Goal: Task Accomplishment & Management: Manage account settings

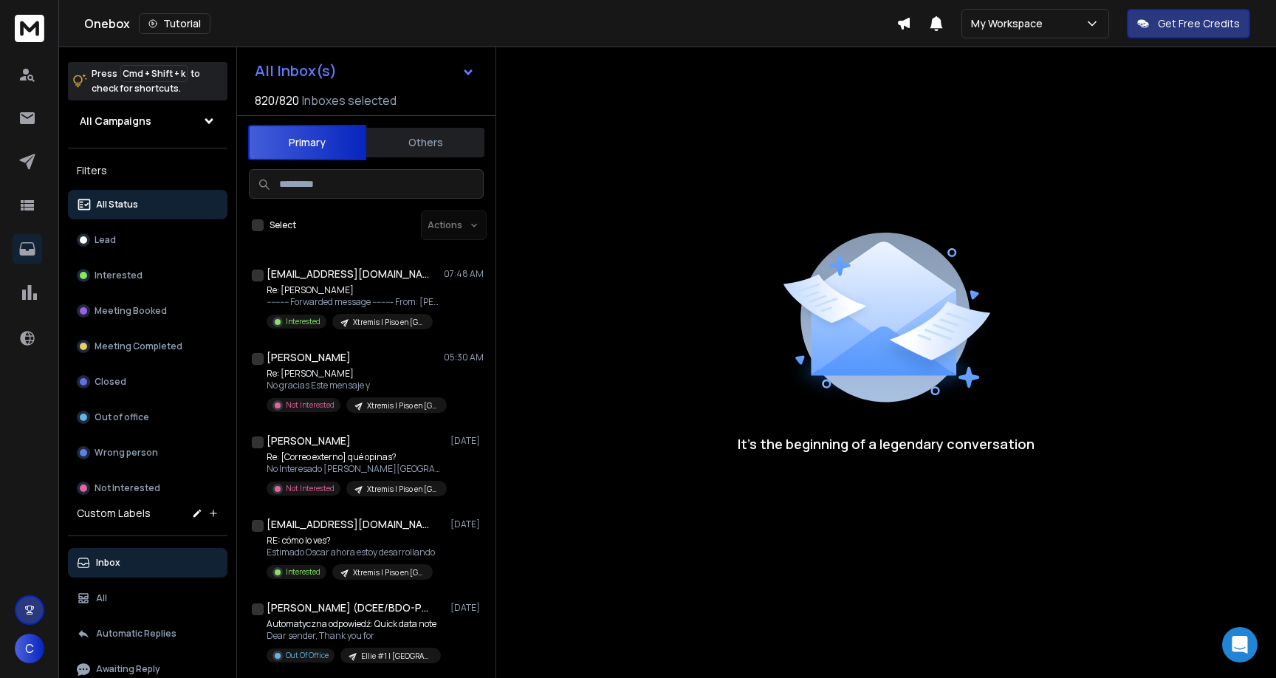
click at [294, 173] on input at bounding box center [366, 184] width 235 height 30
paste input "**********"
type input "**********"
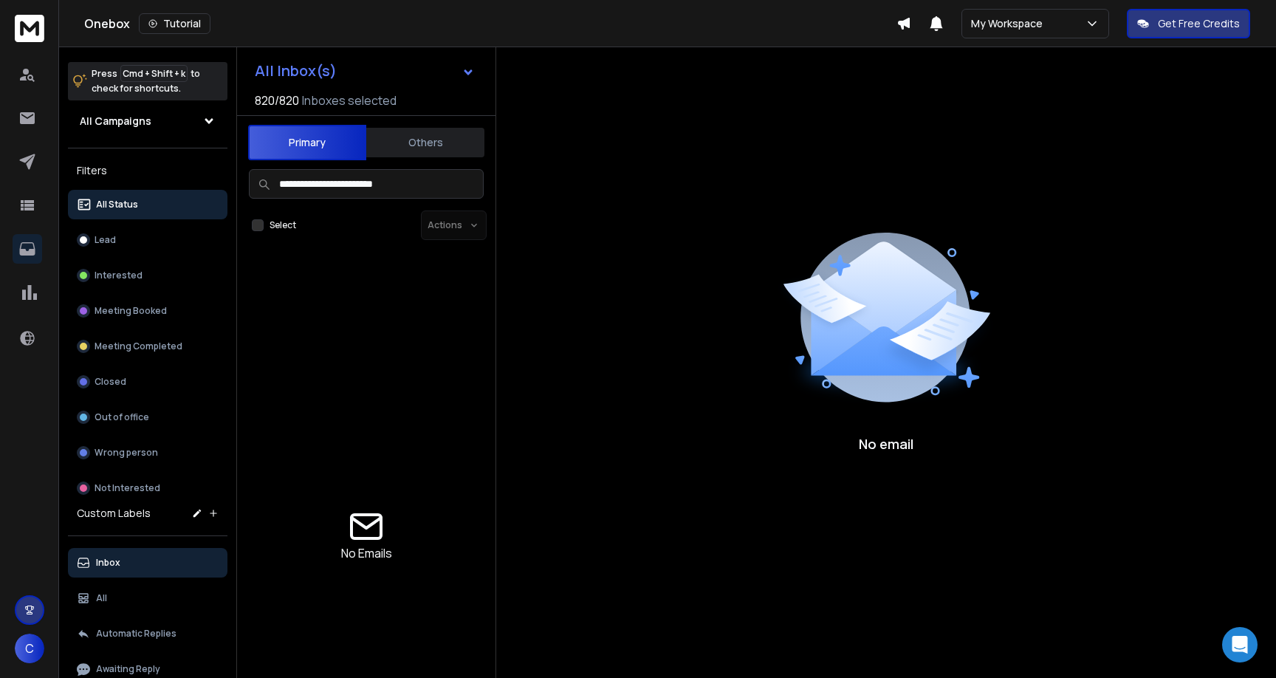
click at [468, 153] on button "Others" at bounding box center [425, 142] width 118 height 32
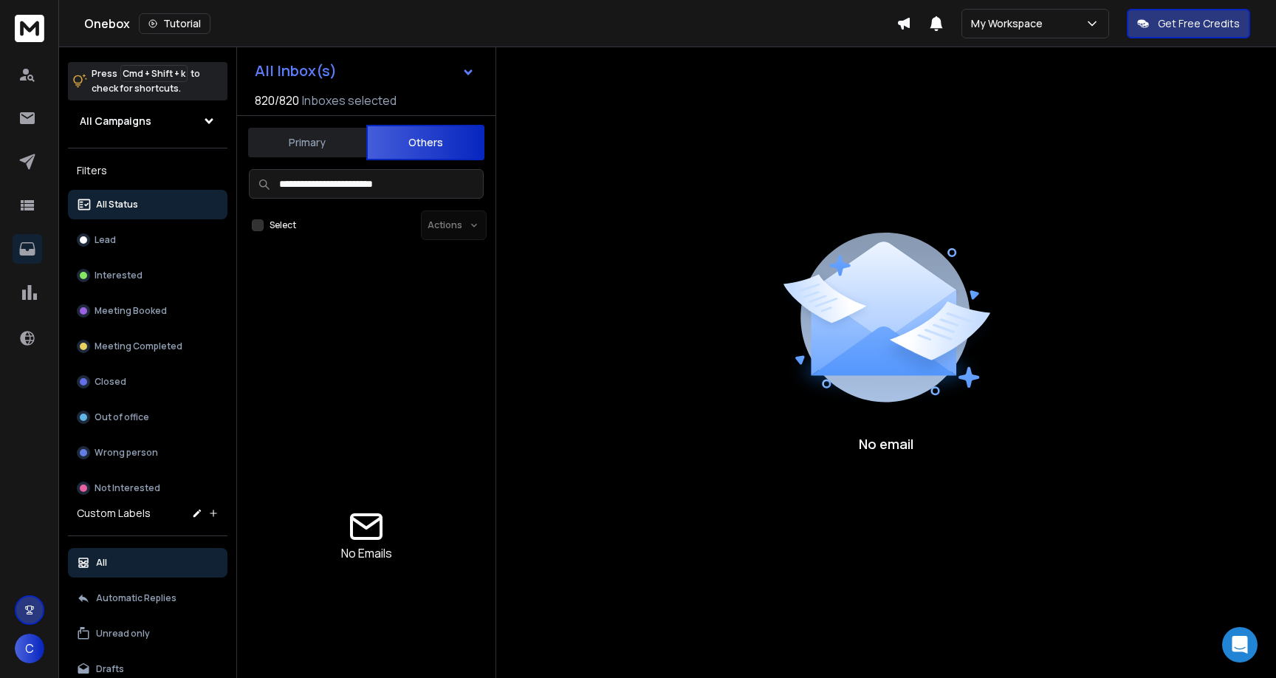
click at [417, 185] on input "**********" at bounding box center [366, 184] width 235 height 30
paste input "**********"
type input "**********"
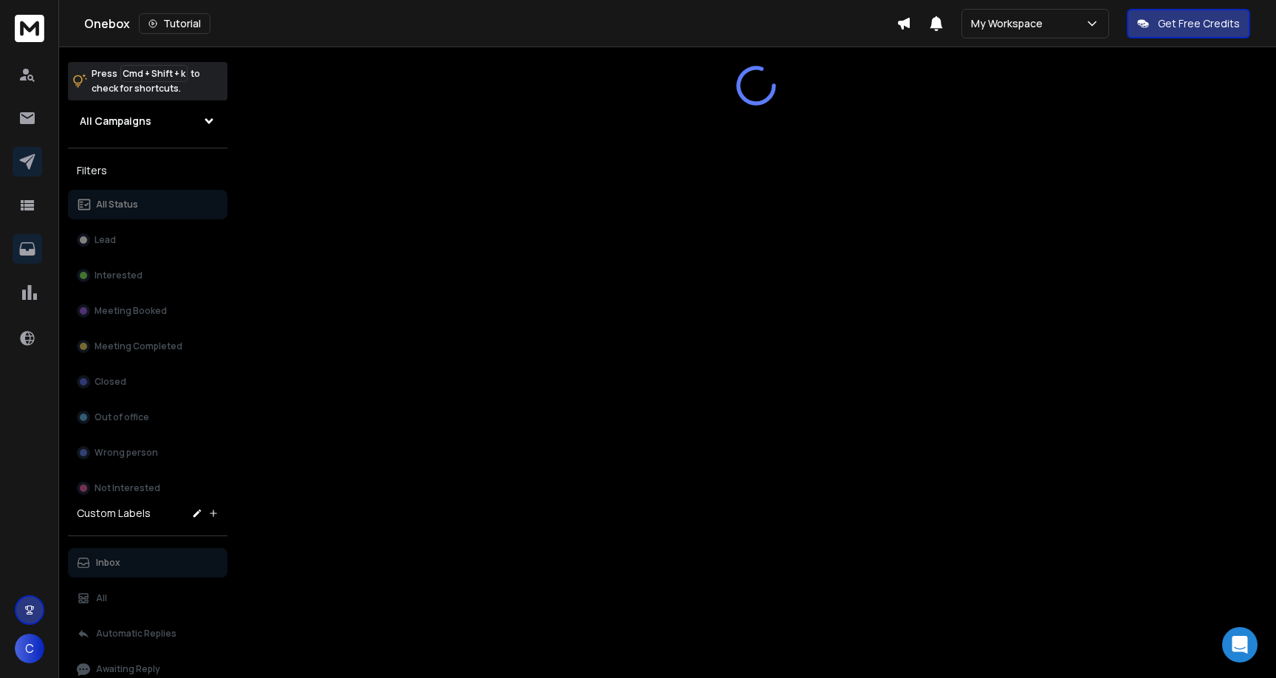
click at [20, 158] on icon at bounding box center [27, 162] width 18 height 18
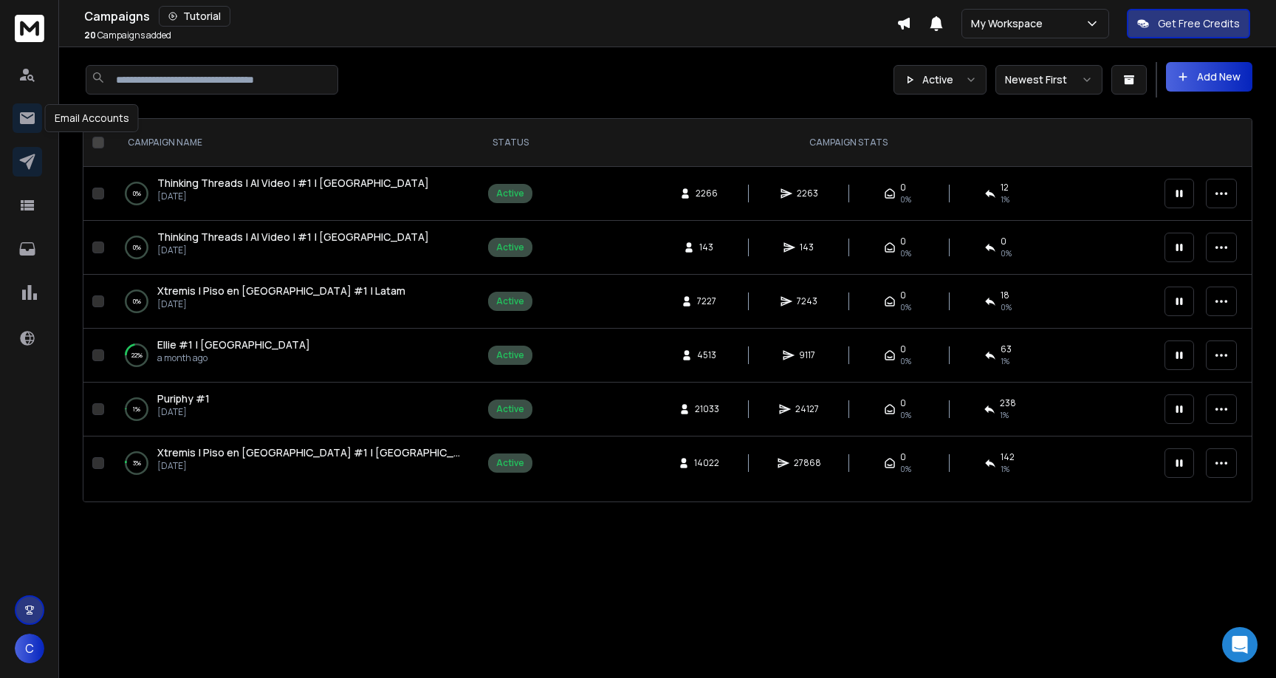
click at [32, 116] on icon at bounding box center [27, 118] width 15 height 12
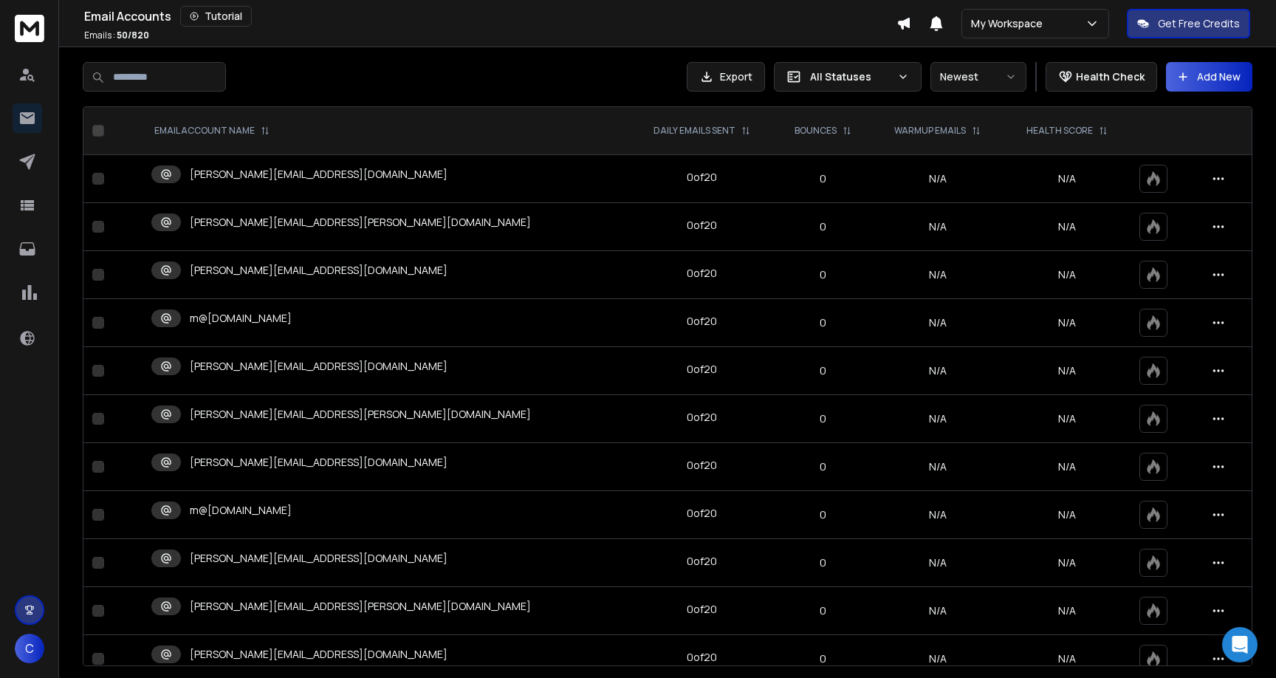
click at [216, 92] on div "Export All Statuses Newest Health Check Add New EMAIL ACCOUNT NAME DAILY EMAILS…" at bounding box center [668, 364] width 1170 height 604
click at [216, 79] on input at bounding box center [154, 77] width 143 height 30
paste input "******"
type input "******"
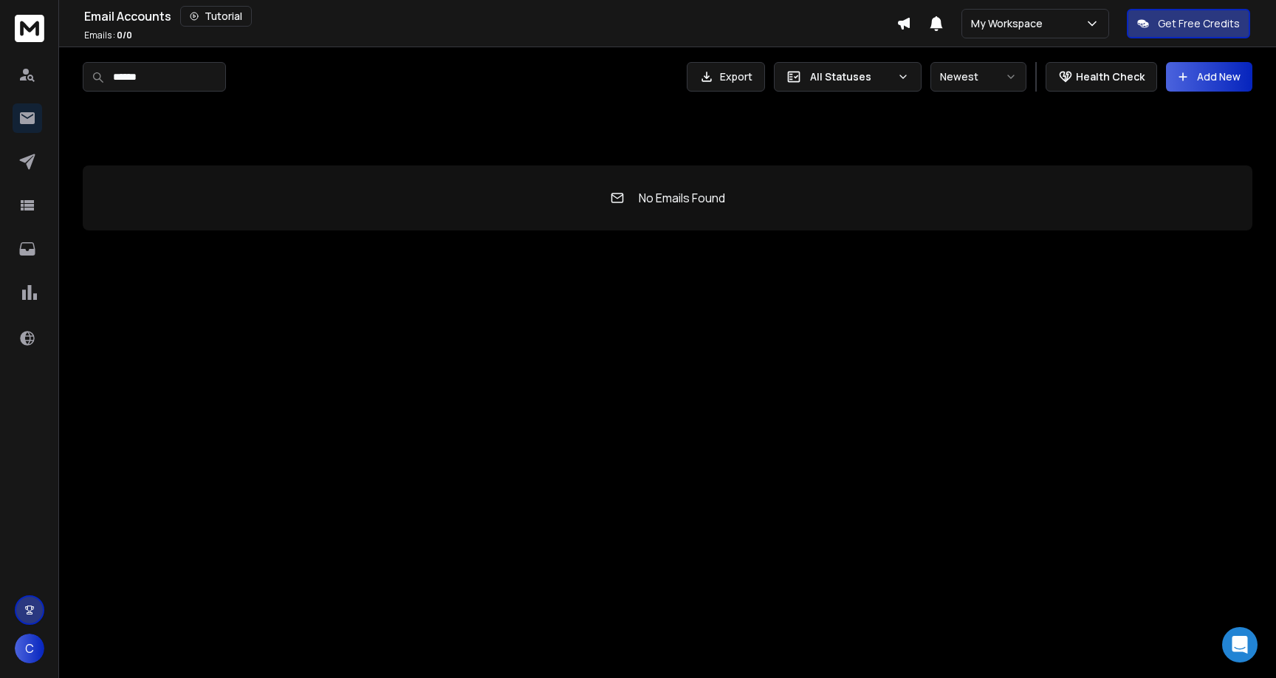
click at [29, 120] on icon at bounding box center [27, 118] width 15 height 12
click at [146, 86] on input "******" at bounding box center [154, 77] width 143 height 30
click at [32, 157] on icon at bounding box center [27, 162] width 16 height 16
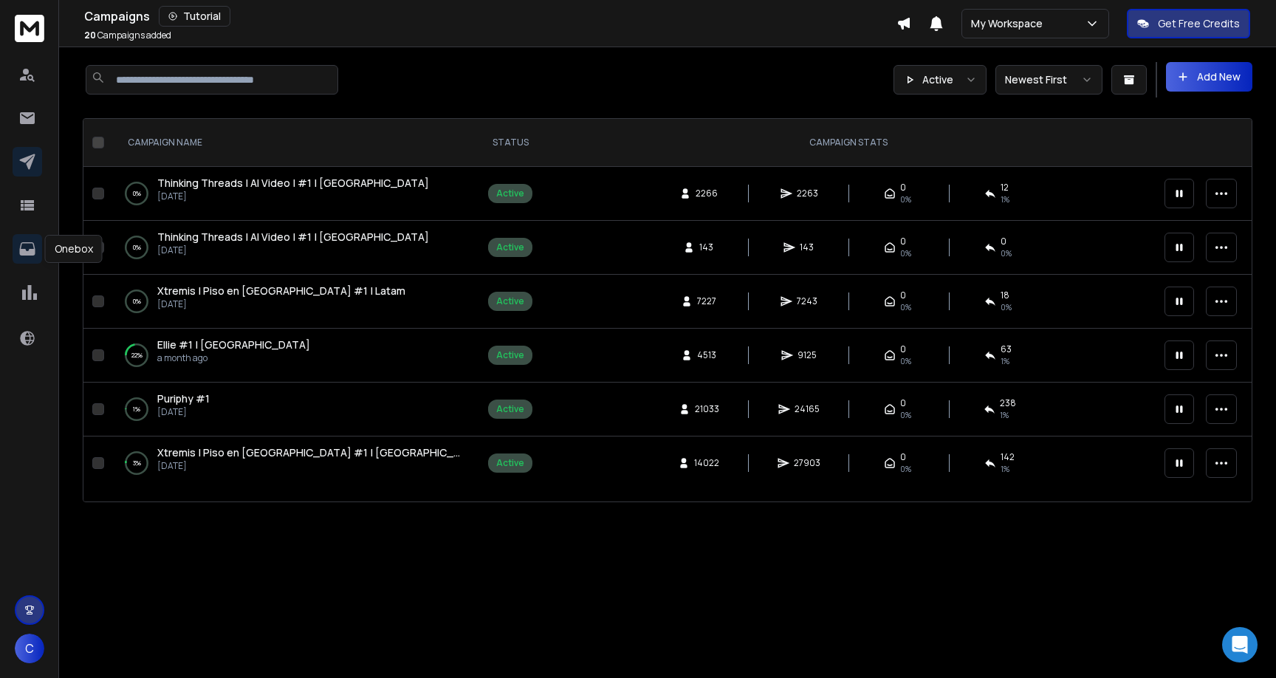
click at [20, 259] on link at bounding box center [28, 249] width 30 height 30
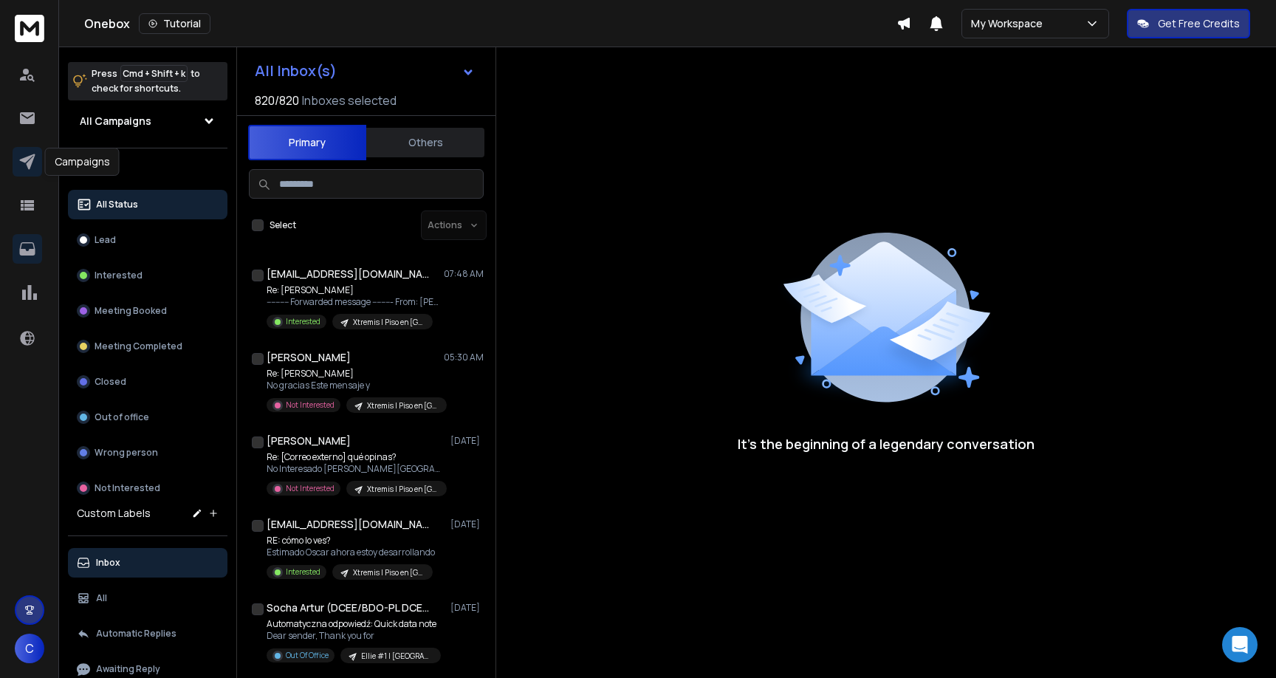
click at [20, 160] on icon at bounding box center [27, 162] width 16 height 16
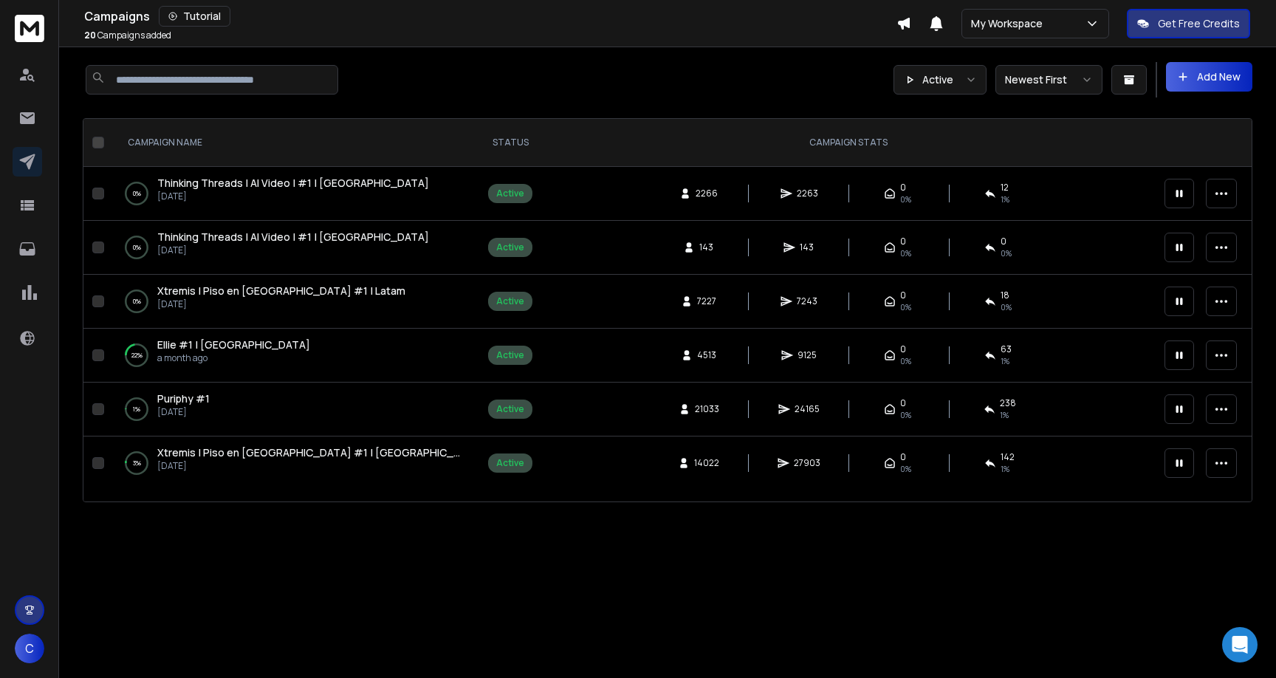
click at [996, 55] on div "Campaigns 20 Campaigns Added Active Newest First Add New CAMPAIGN NAME STATUS C…" at bounding box center [667, 401] width 1217 height 708
click at [987, 66] on div "Active" at bounding box center [940, 80] width 93 height 30
click at [984, 68] on button "Active" at bounding box center [940, 80] width 93 height 30
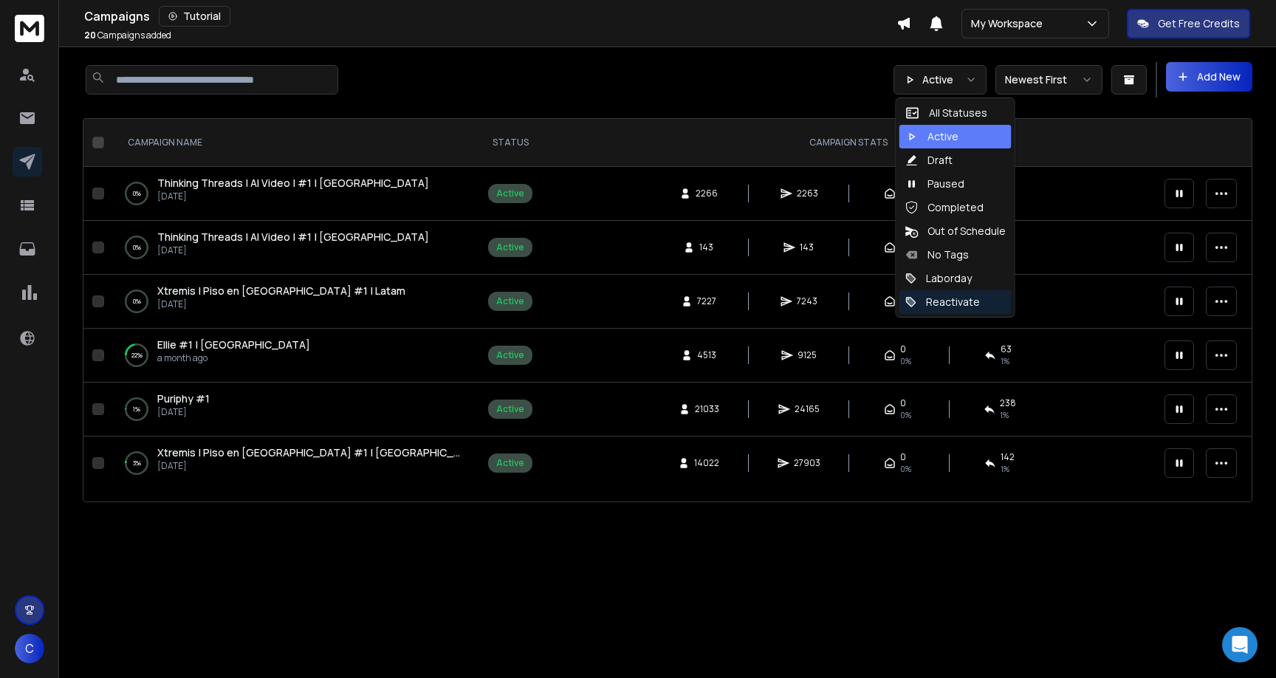
click at [971, 295] on div "Reactivate" at bounding box center [943, 302] width 75 height 15
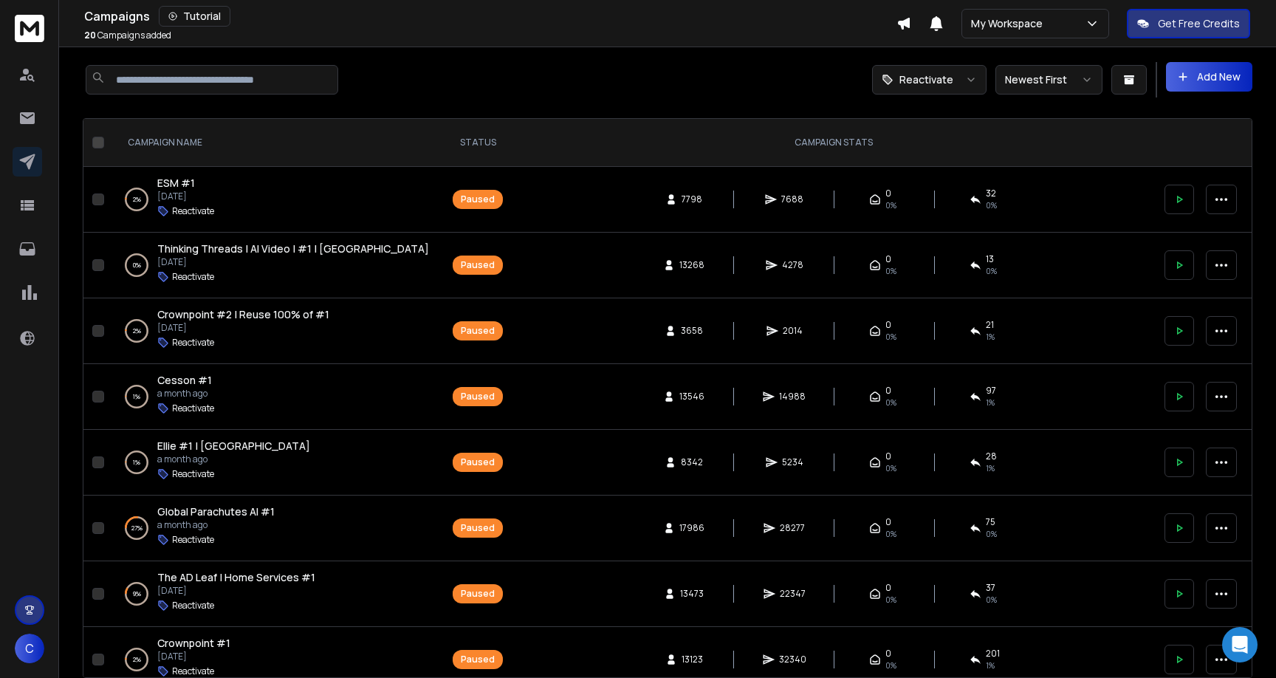
scroll to position [92, 0]
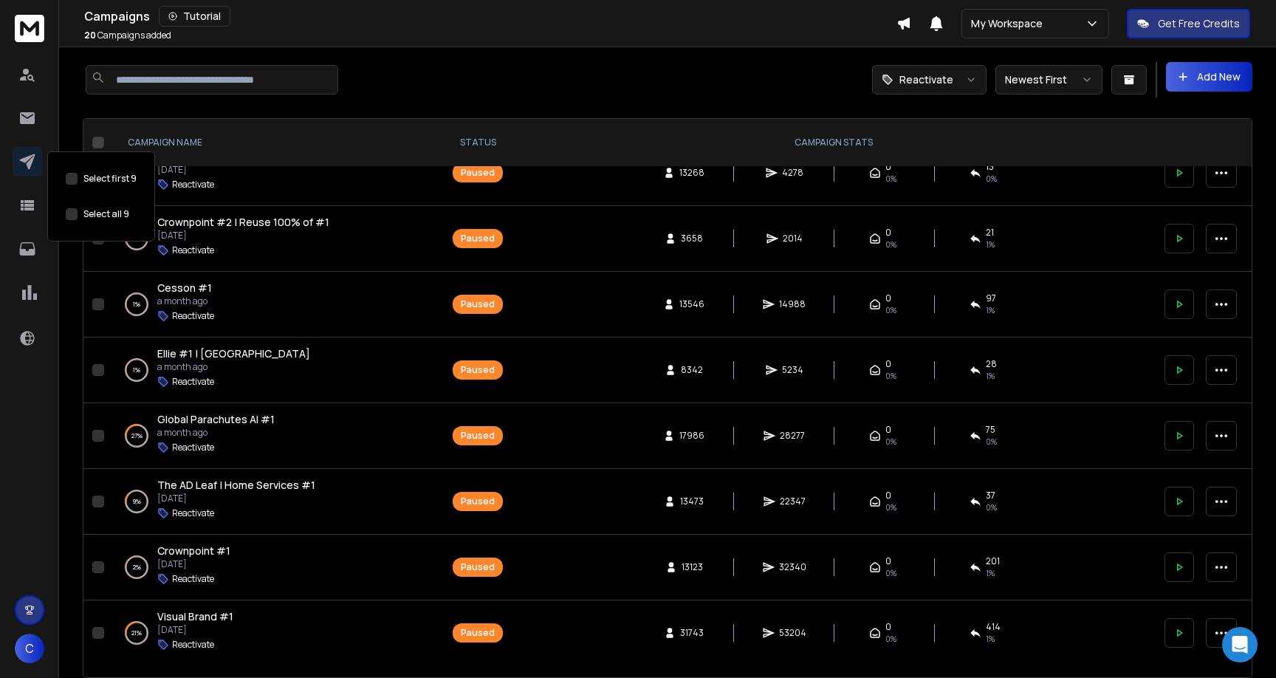
click at [72, 215] on button "Select first 9" at bounding box center [72, 214] width 12 height 12
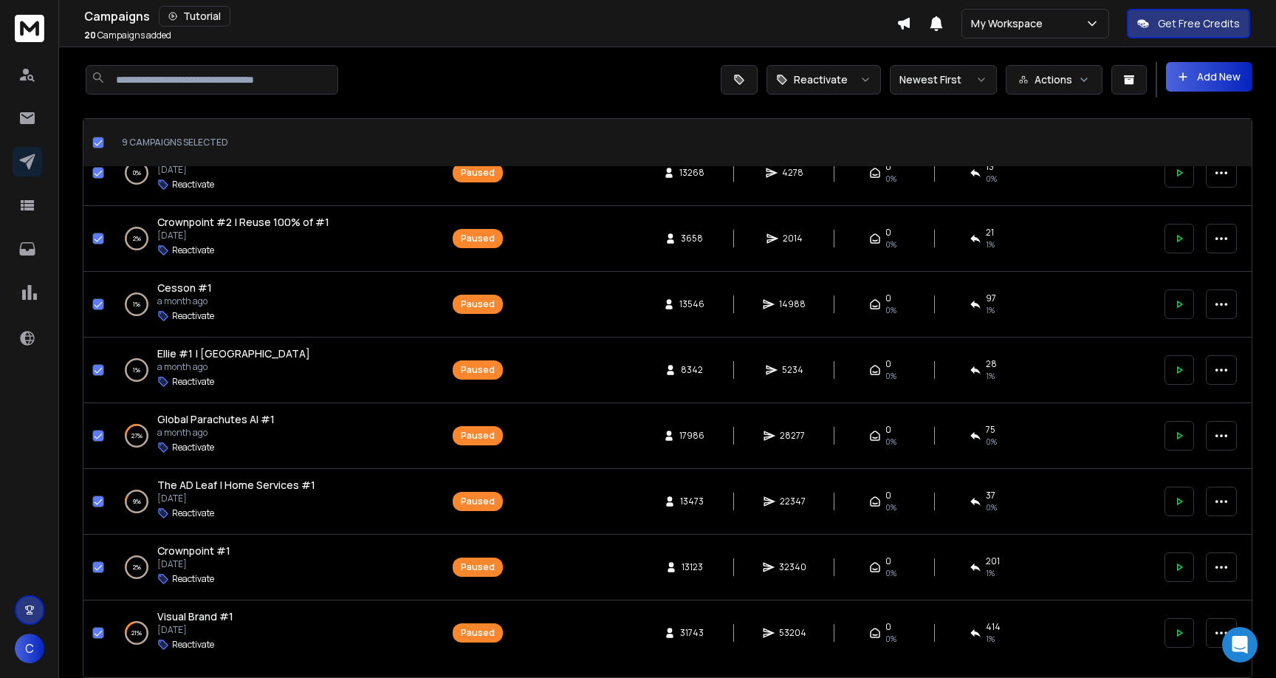
scroll to position [0, 0]
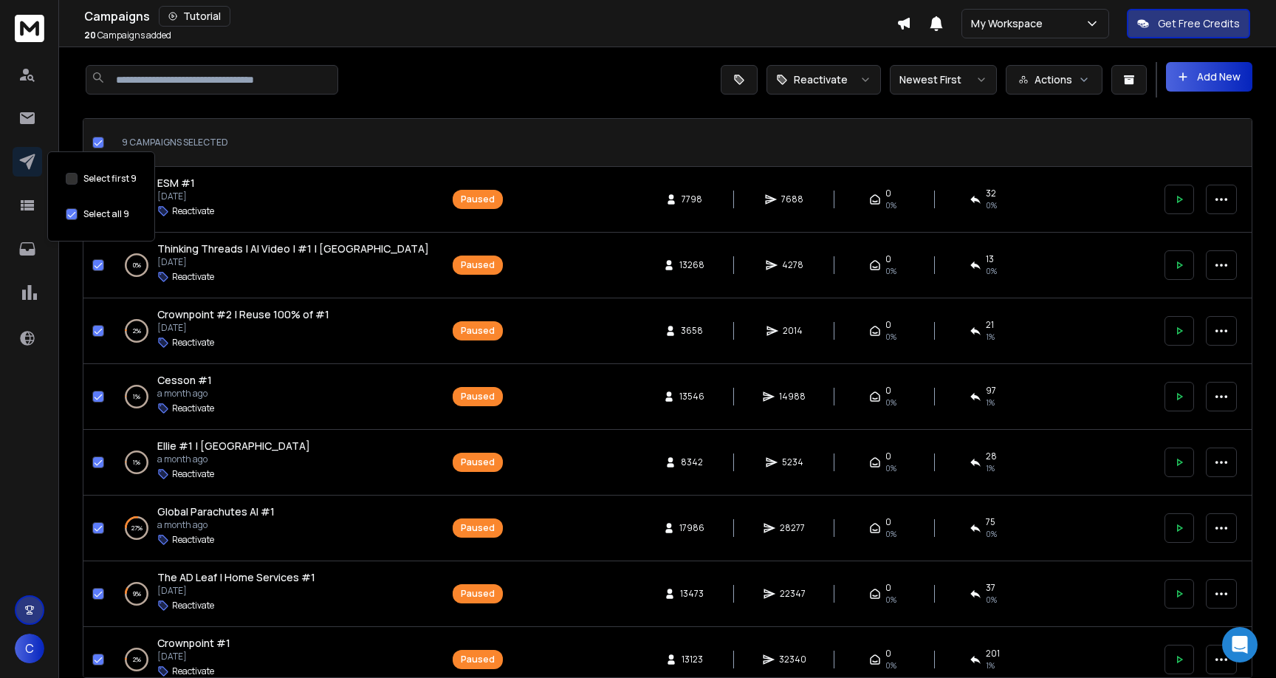
click at [95, 143] on button "Select first 9" at bounding box center [98, 143] width 12 height 12
click at [97, 137] on button "Select first 9" at bounding box center [98, 143] width 12 height 12
click at [102, 200] on button "button" at bounding box center [98, 200] width 12 height 12
click at [101, 202] on button "button" at bounding box center [98, 200] width 12 height 12
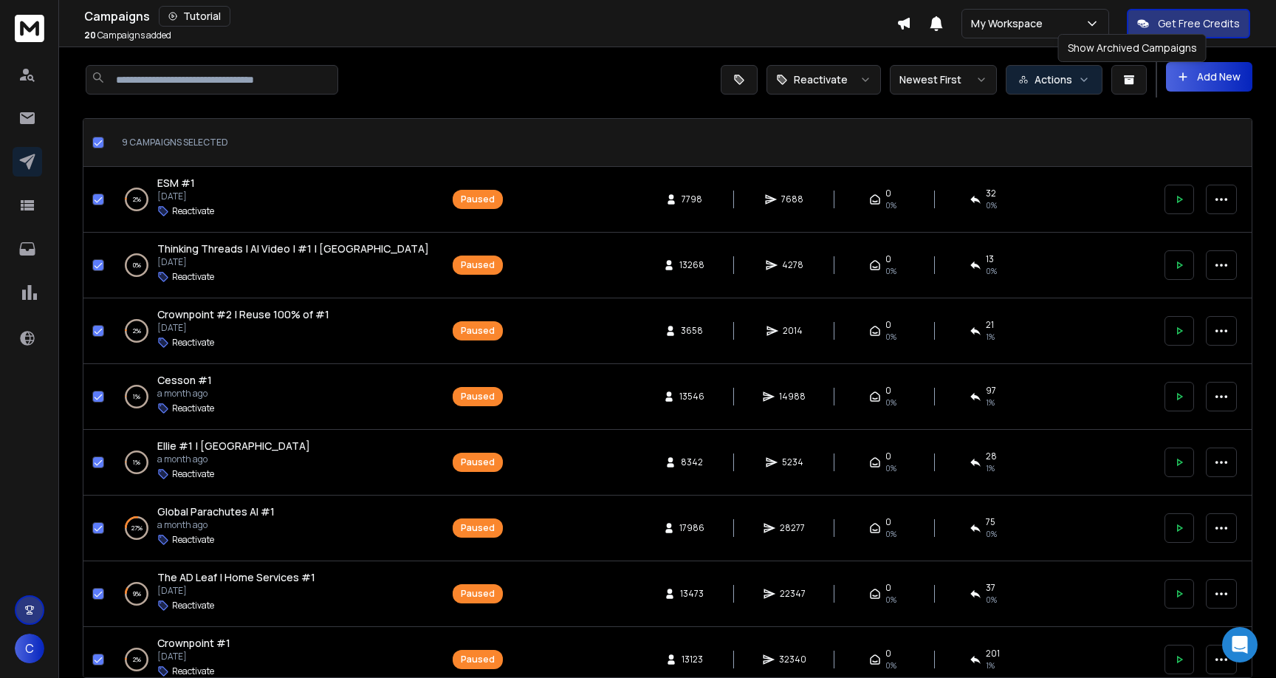
click at [1075, 88] on button "Actions" at bounding box center [1054, 80] width 97 height 30
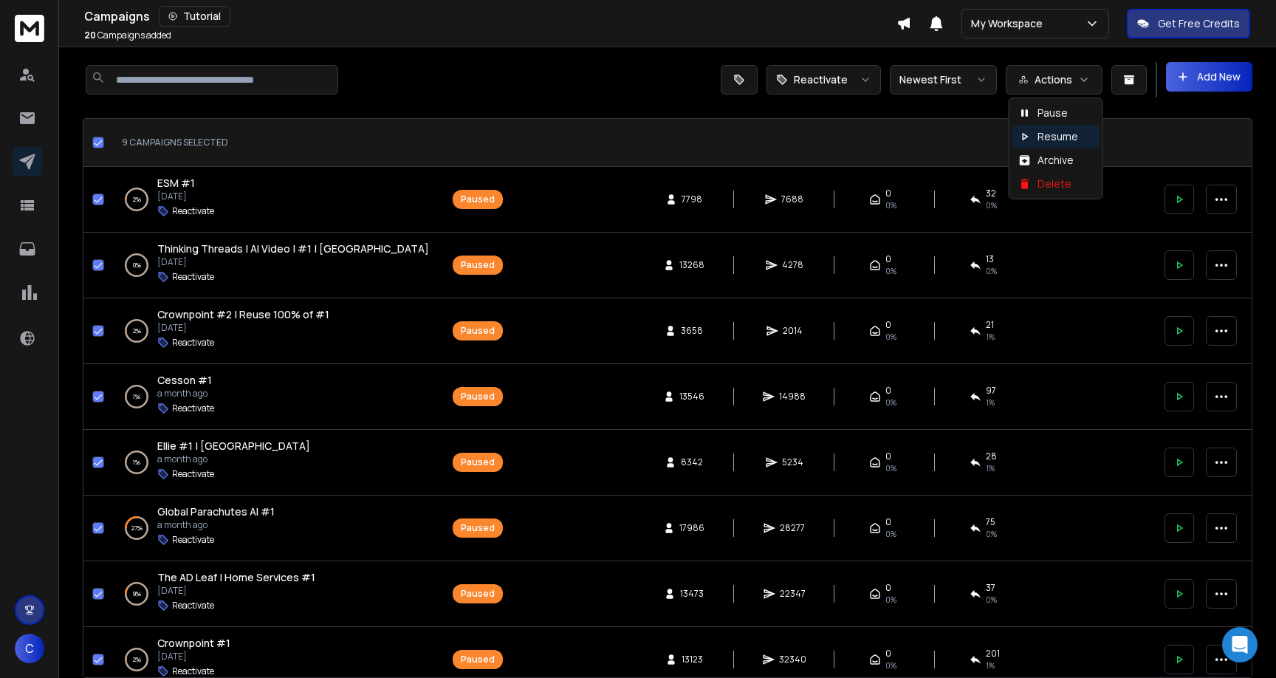
click at [1048, 136] on p "Resume" at bounding box center [1058, 136] width 41 height 15
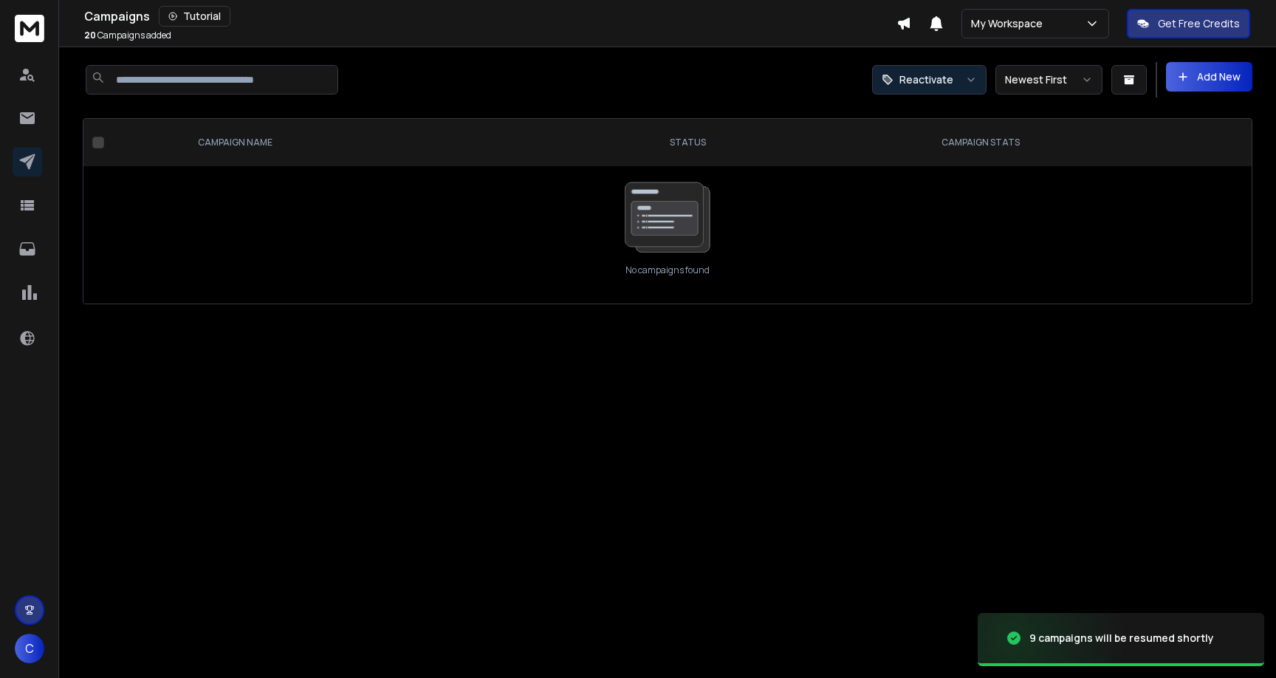
click at [978, 89] on button "Reactivate" at bounding box center [929, 80] width 114 height 30
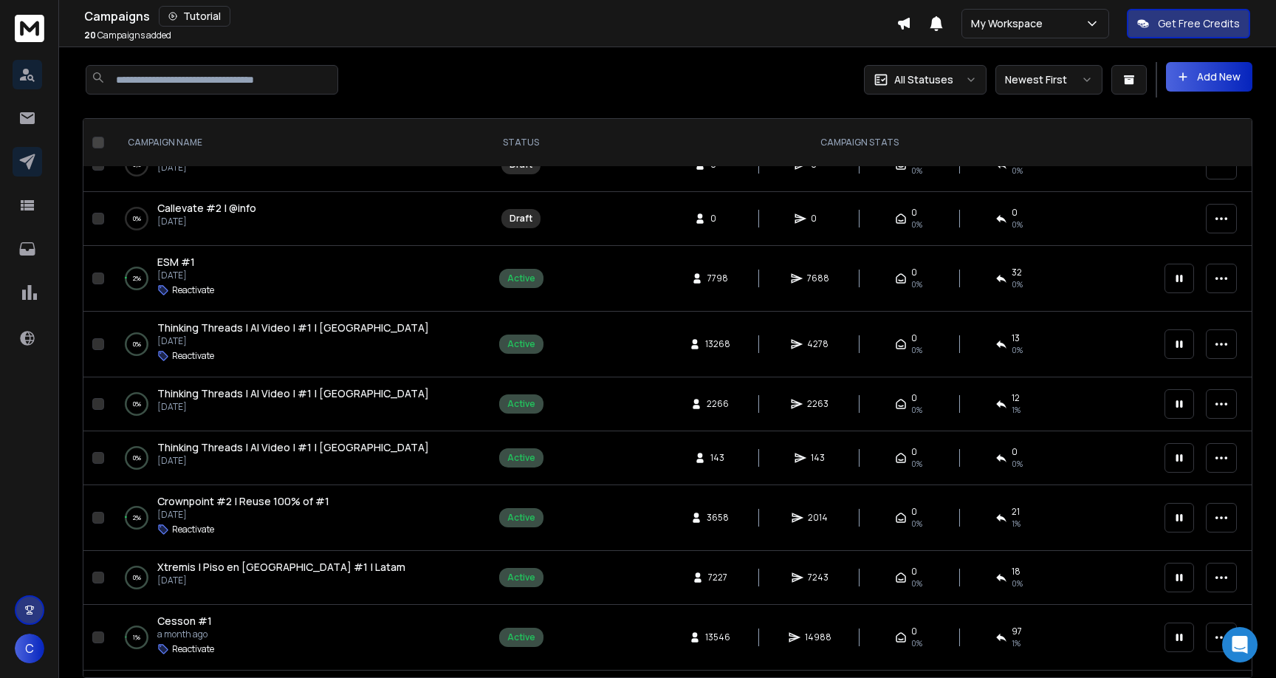
scroll to position [42, 0]
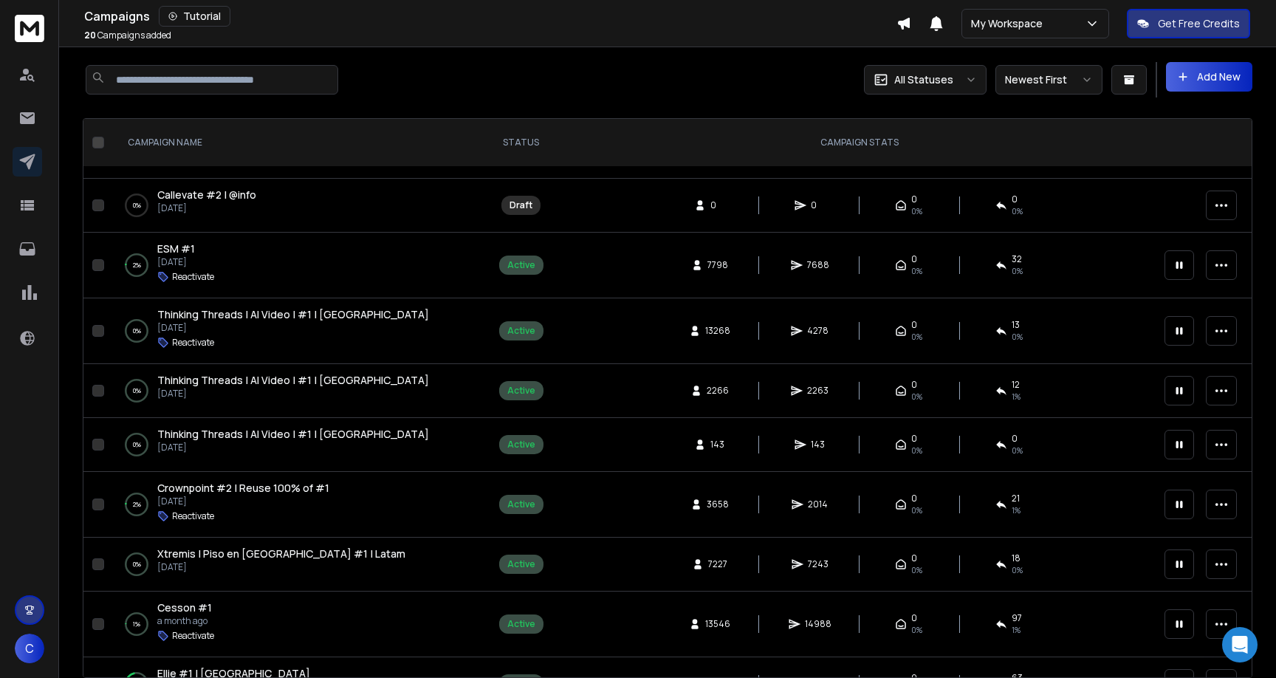
click at [97, 267] on button "button" at bounding box center [98, 265] width 12 height 12
click at [94, 326] on button "button" at bounding box center [98, 331] width 12 height 12
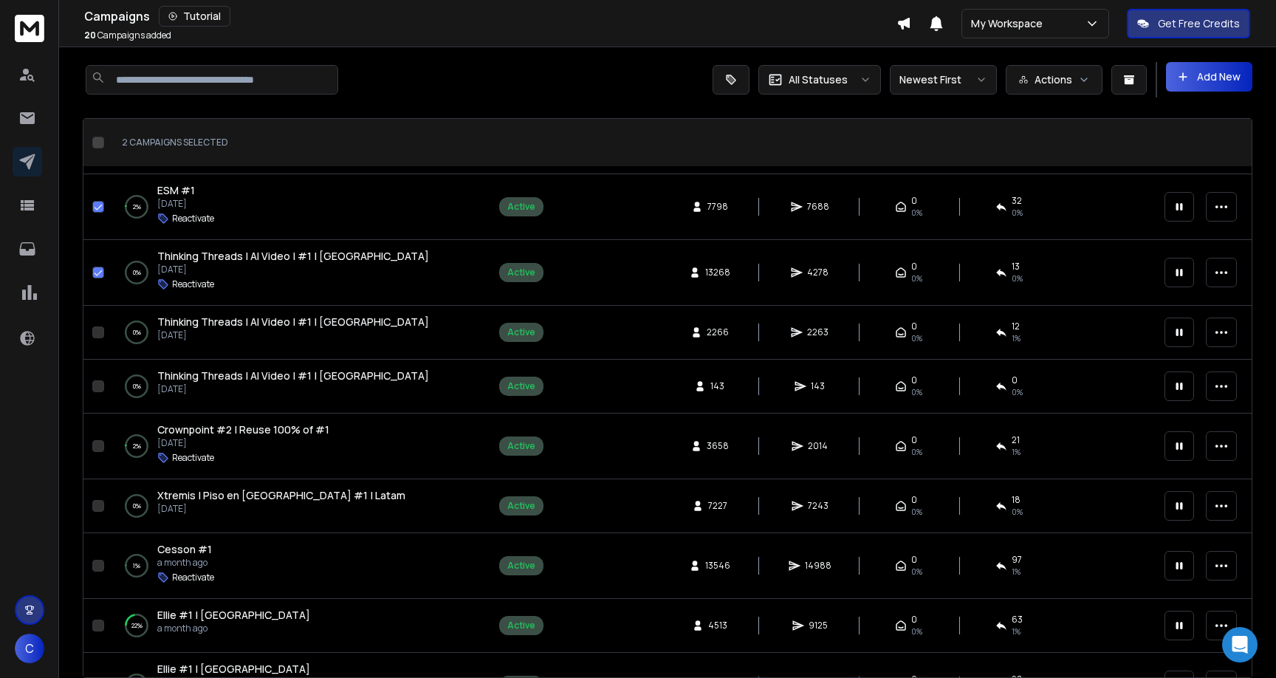
scroll to position [154, 0]
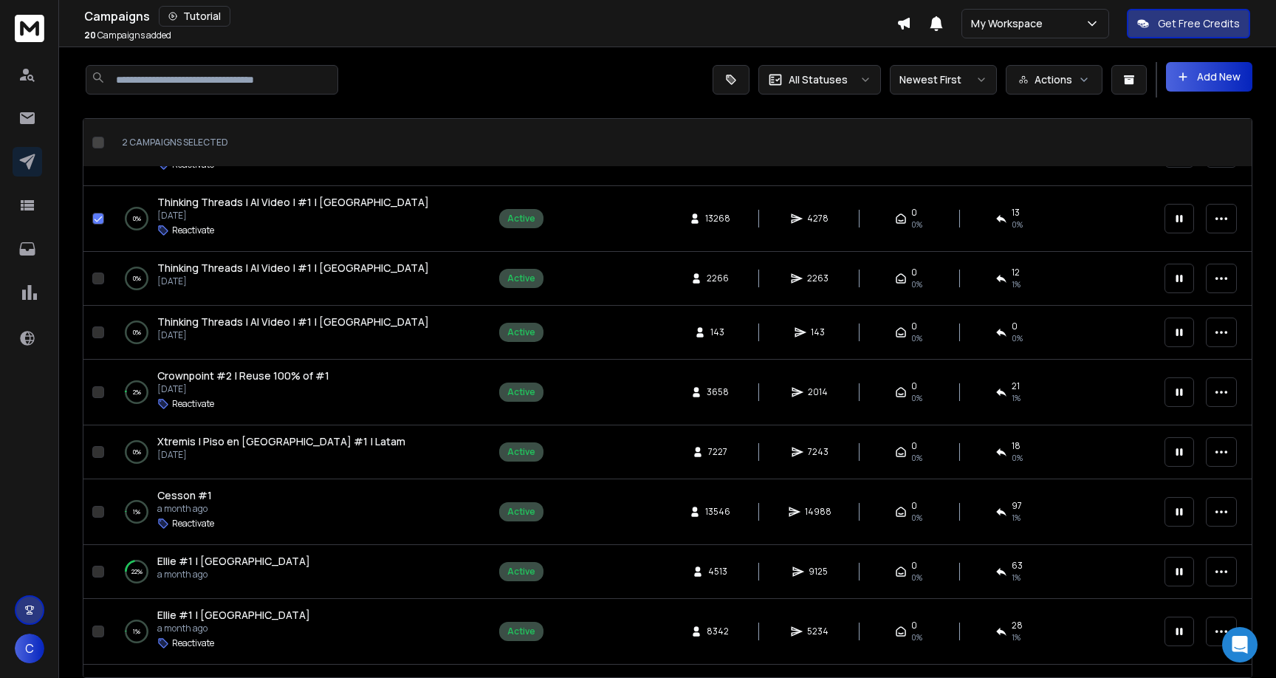
click at [91, 392] on td at bounding box center [96, 393] width 27 height 66
click at [97, 397] on button "button" at bounding box center [98, 394] width 12 height 12
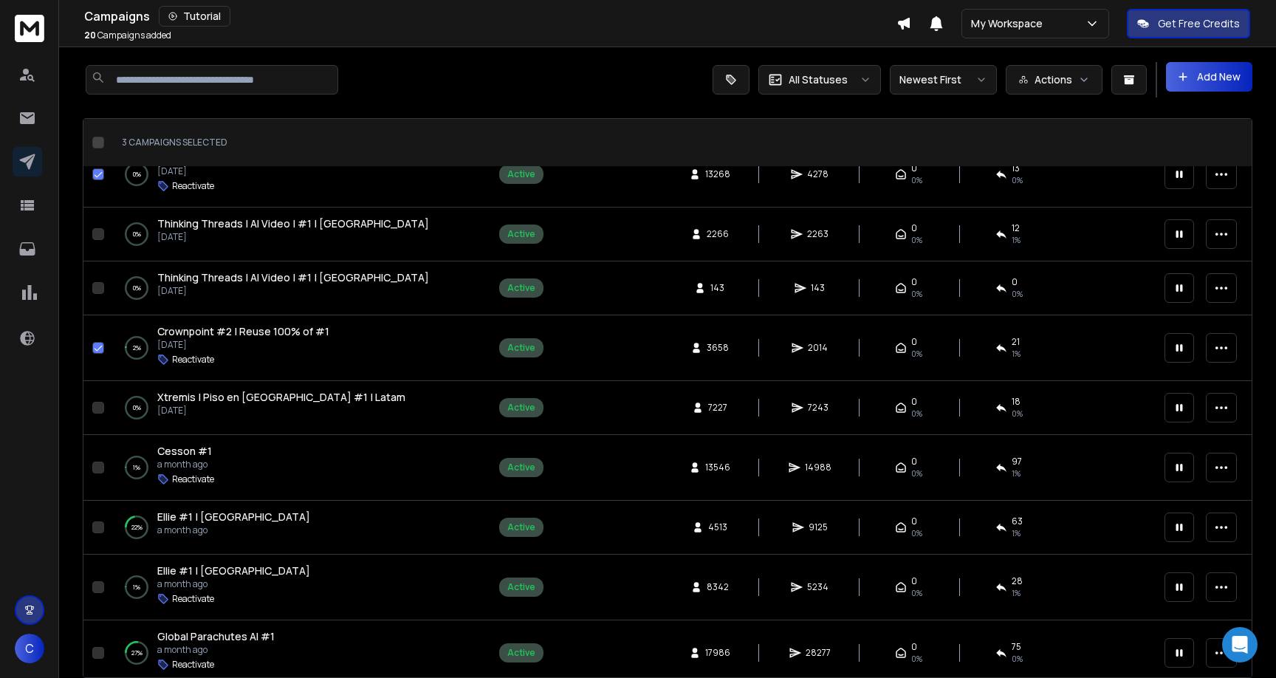
scroll to position [227, 0]
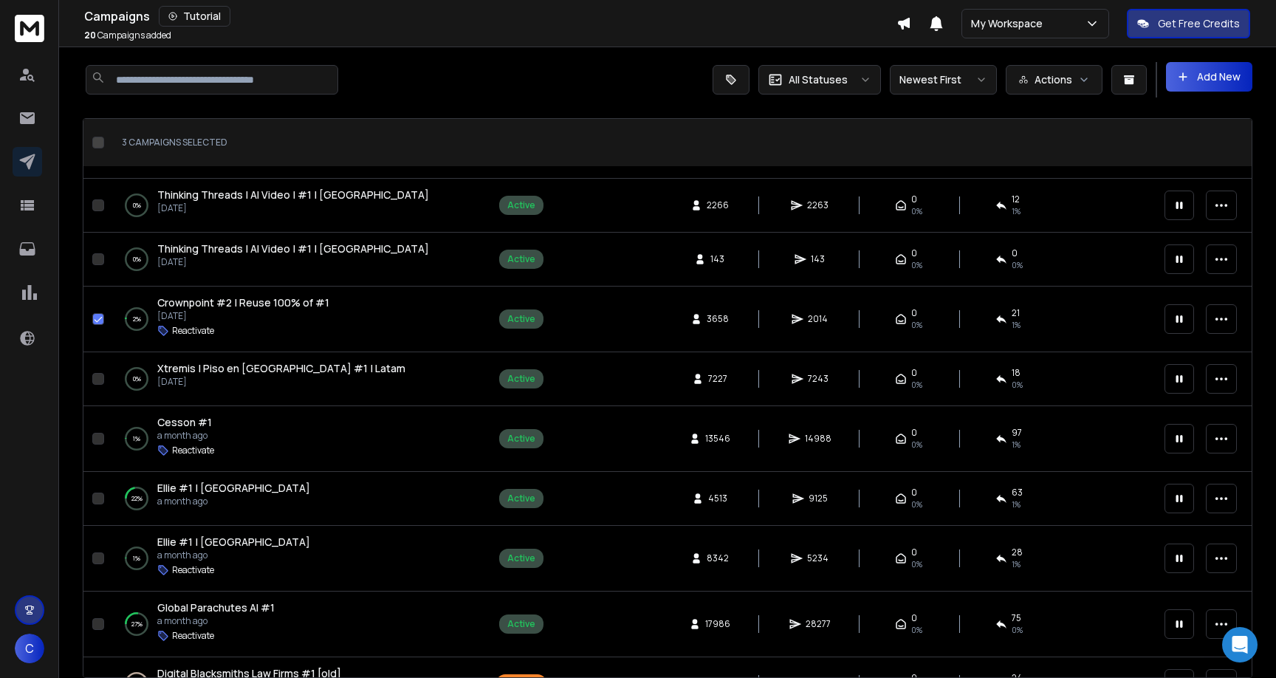
click at [95, 437] on button "button" at bounding box center [98, 439] width 12 height 12
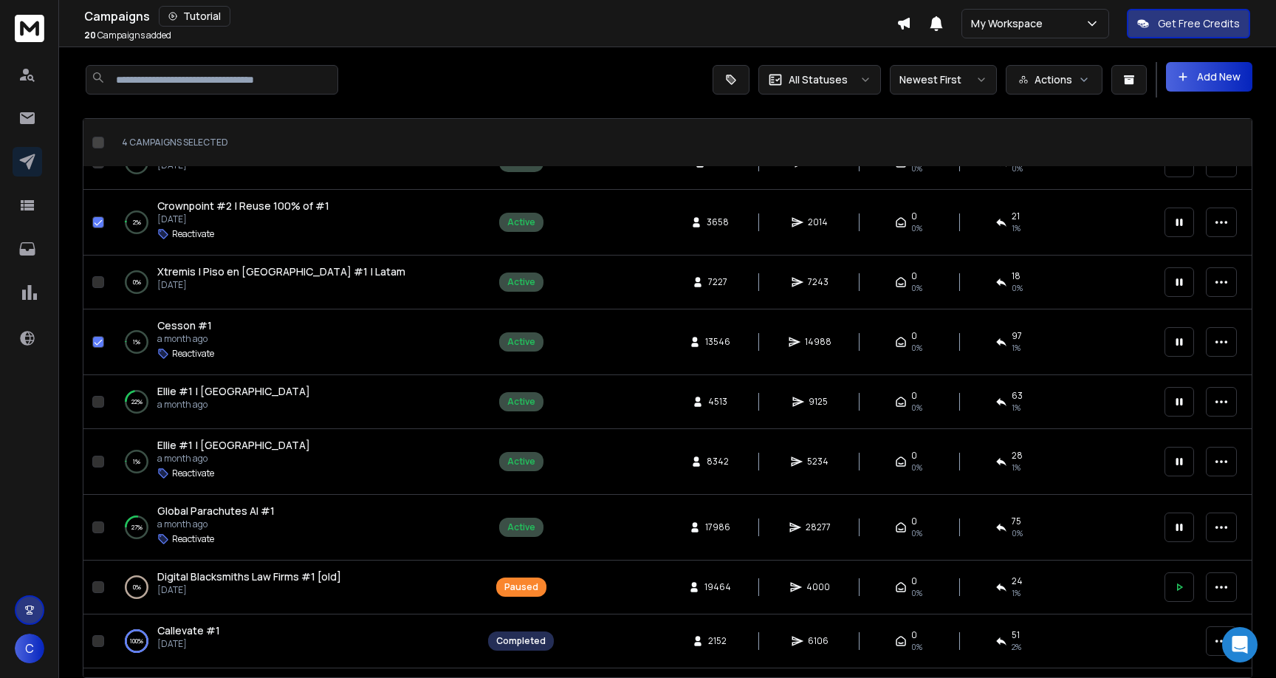
click at [95, 456] on button "button" at bounding box center [98, 462] width 12 height 12
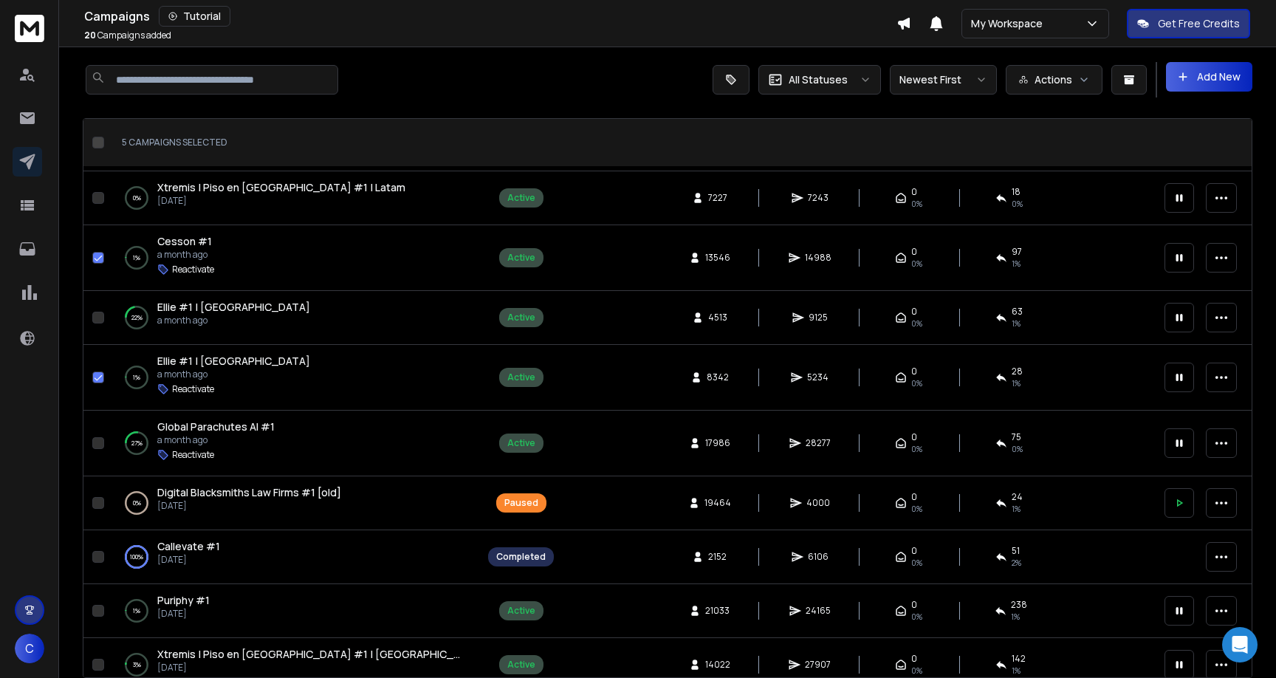
click at [99, 443] on button "button" at bounding box center [98, 443] width 12 height 12
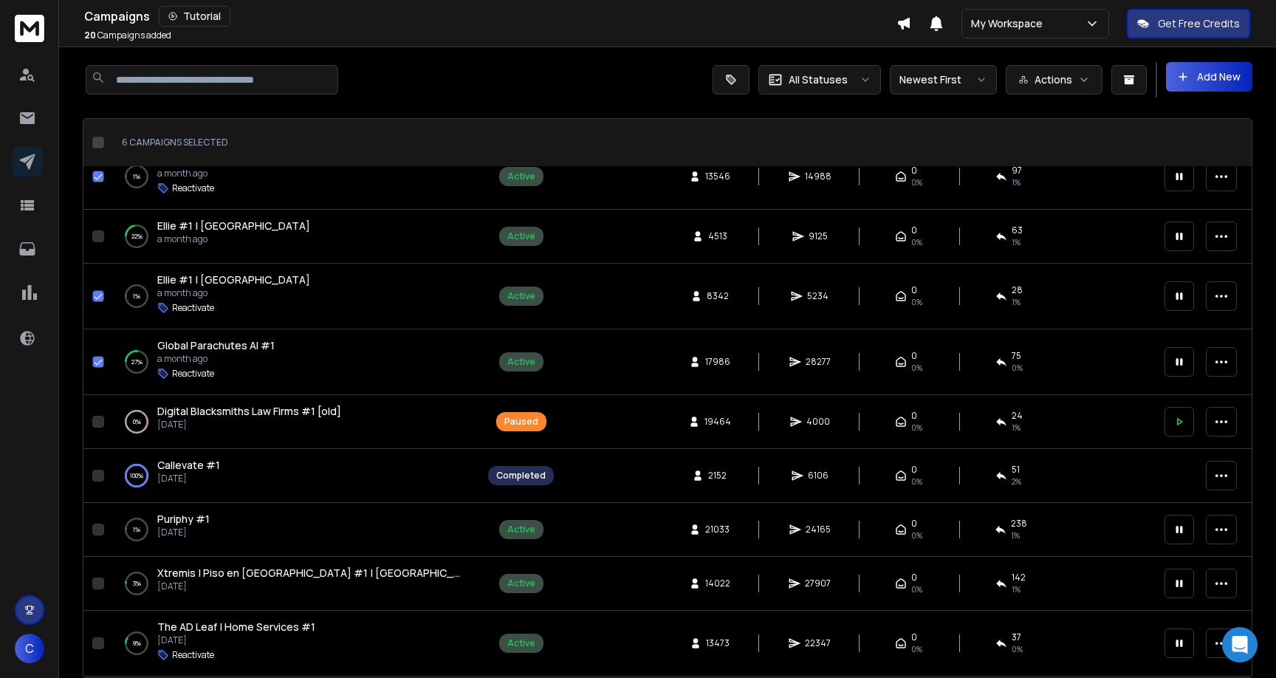
scroll to position [685, 0]
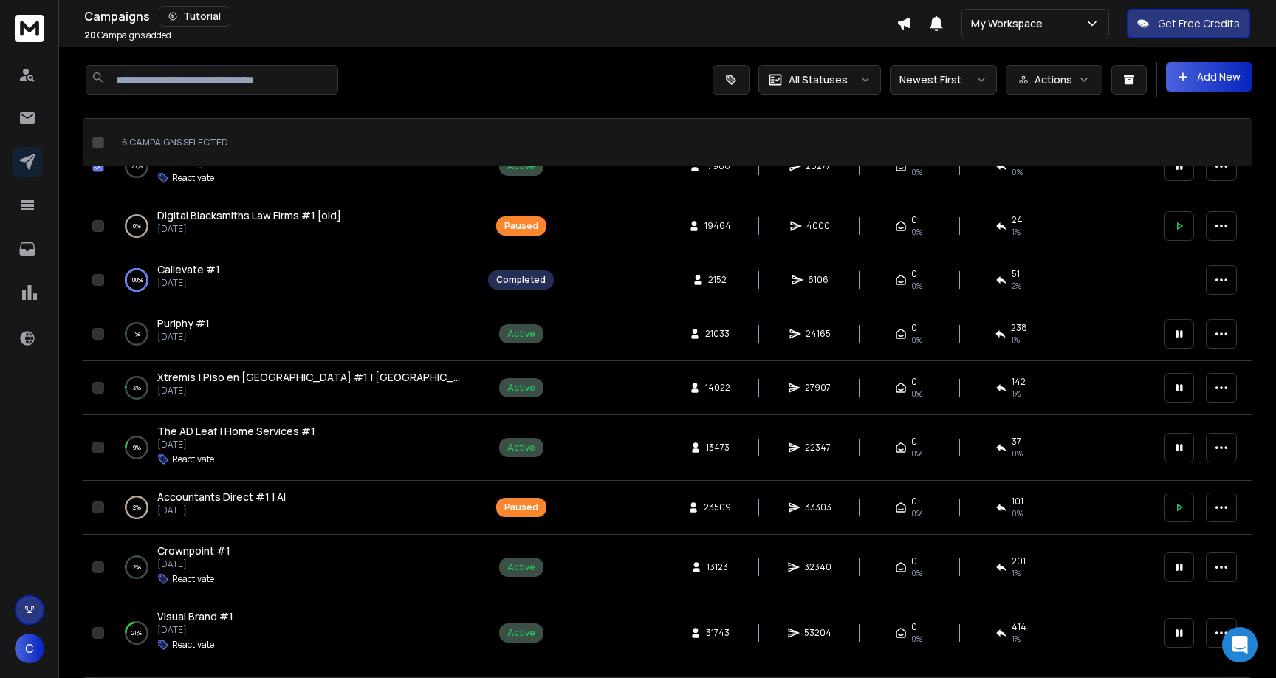
click at [94, 443] on button "button" at bounding box center [98, 448] width 12 height 12
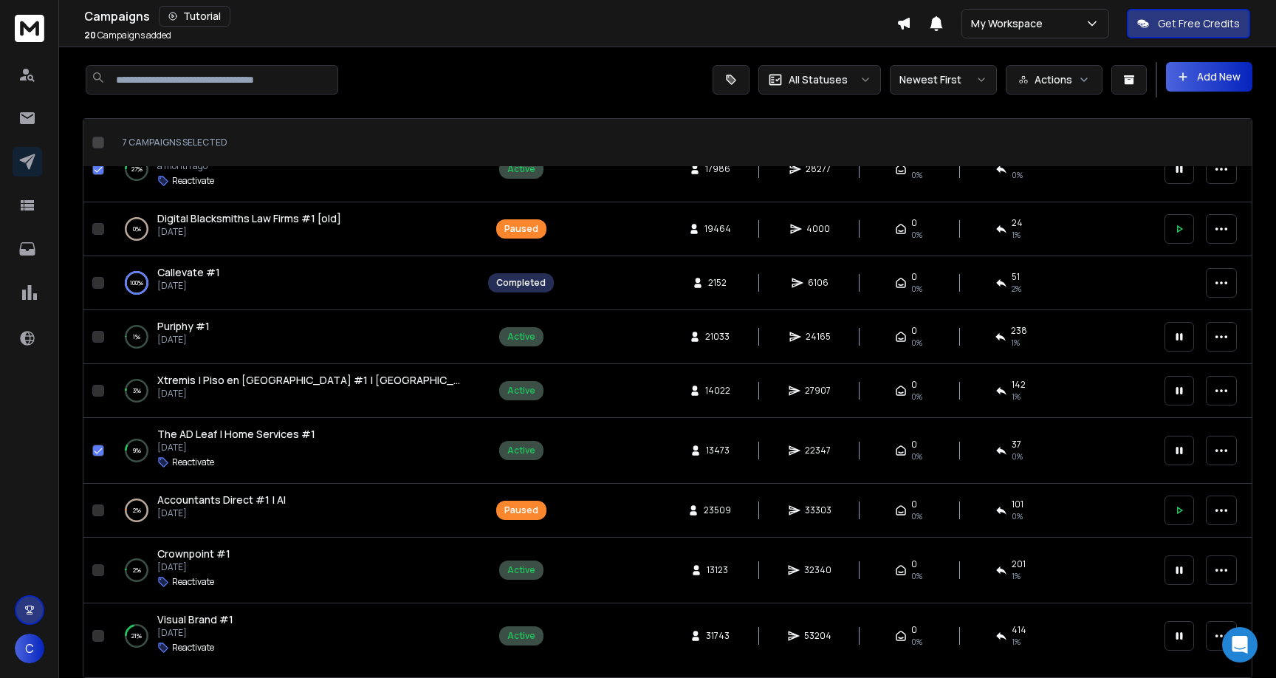
click at [99, 569] on button "button" at bounding box center [98, 570] width 12 height 12
click at [99, 634] on button "button" at bounding box center [98, 636] width 12 height 12
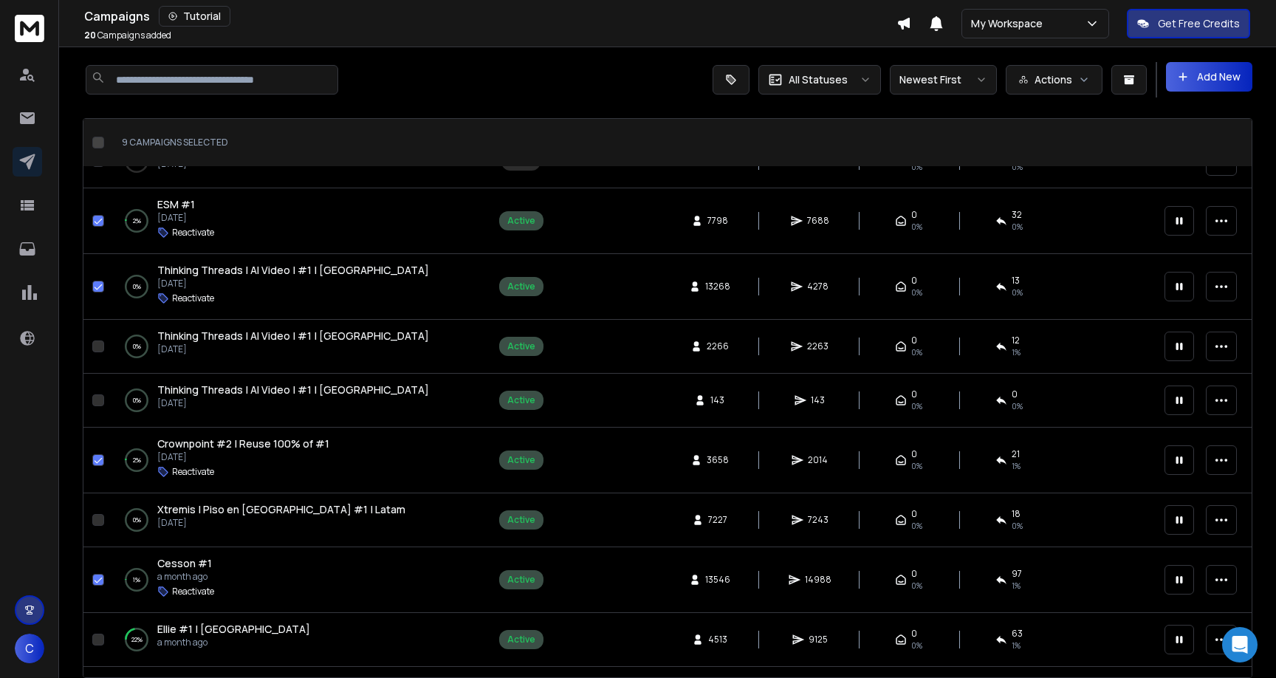
scroll to position [0, 0]
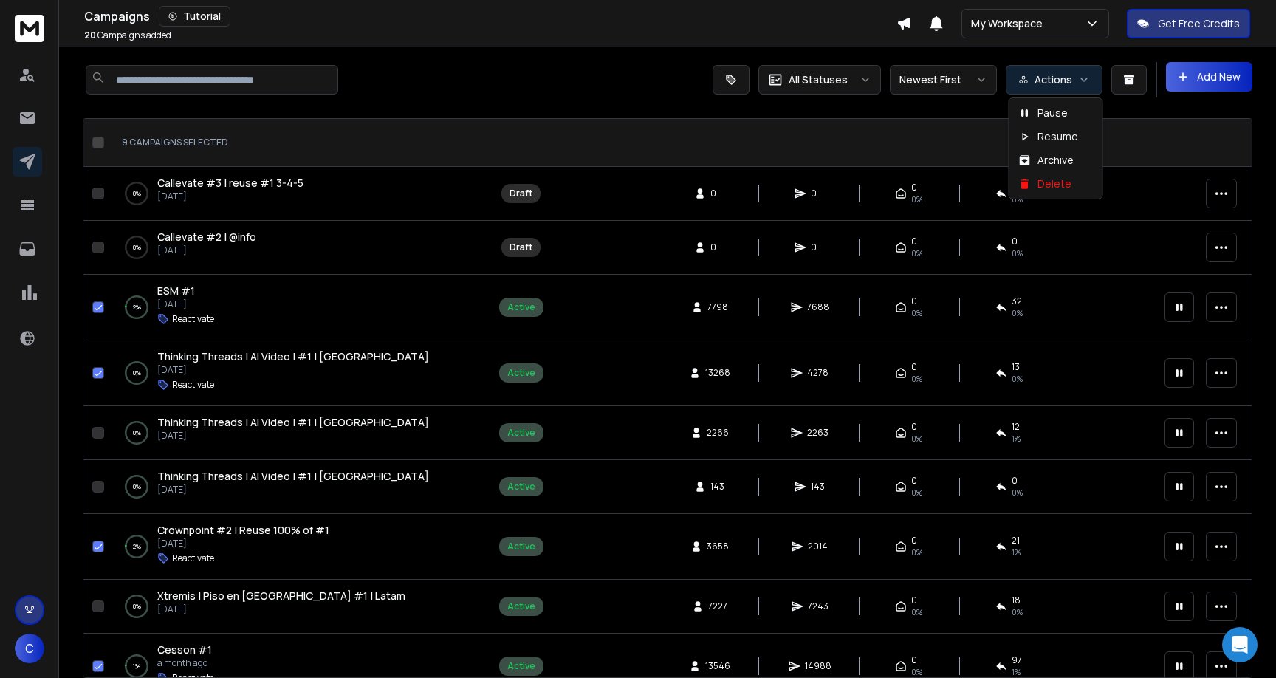
click at [1014, 75] on button "Actions" at bounding box center [1054, 80] width 97 height 30
click at [863, 81] on icon "button" at bounding box center [866, 80] width 12 height 12
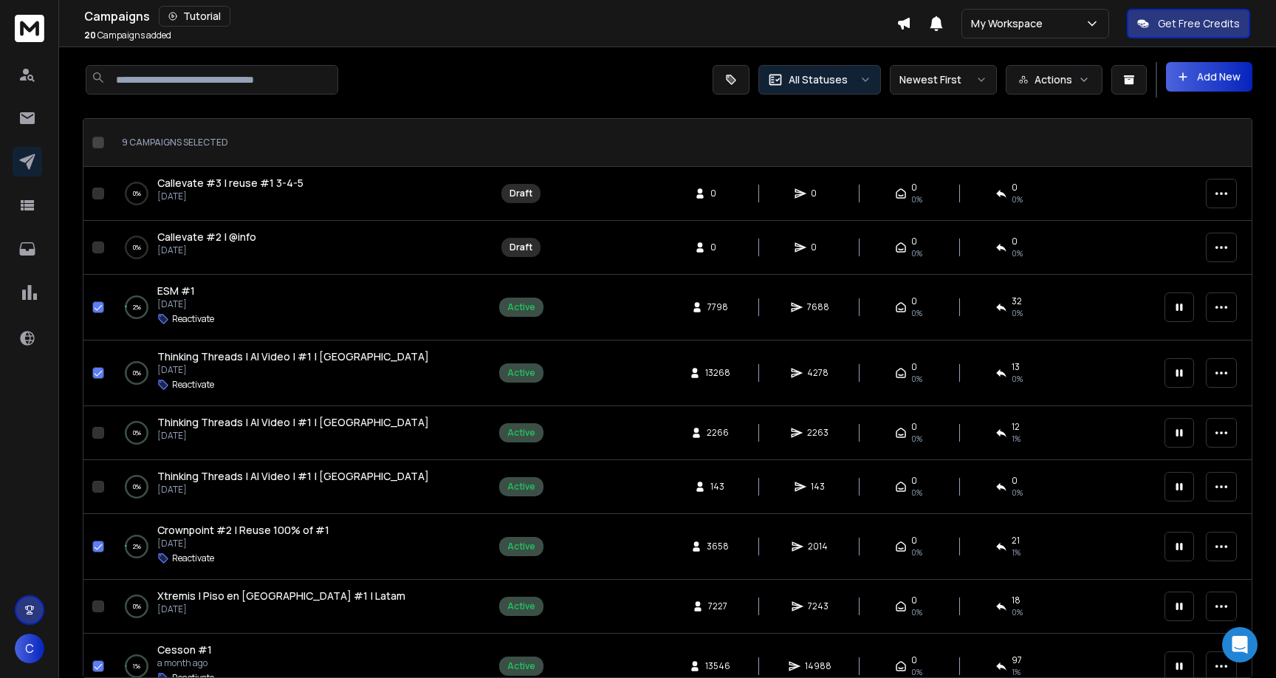
click at [809, 75] on p "All Statuses" at bounding box center [818, 79] width 59 height 15
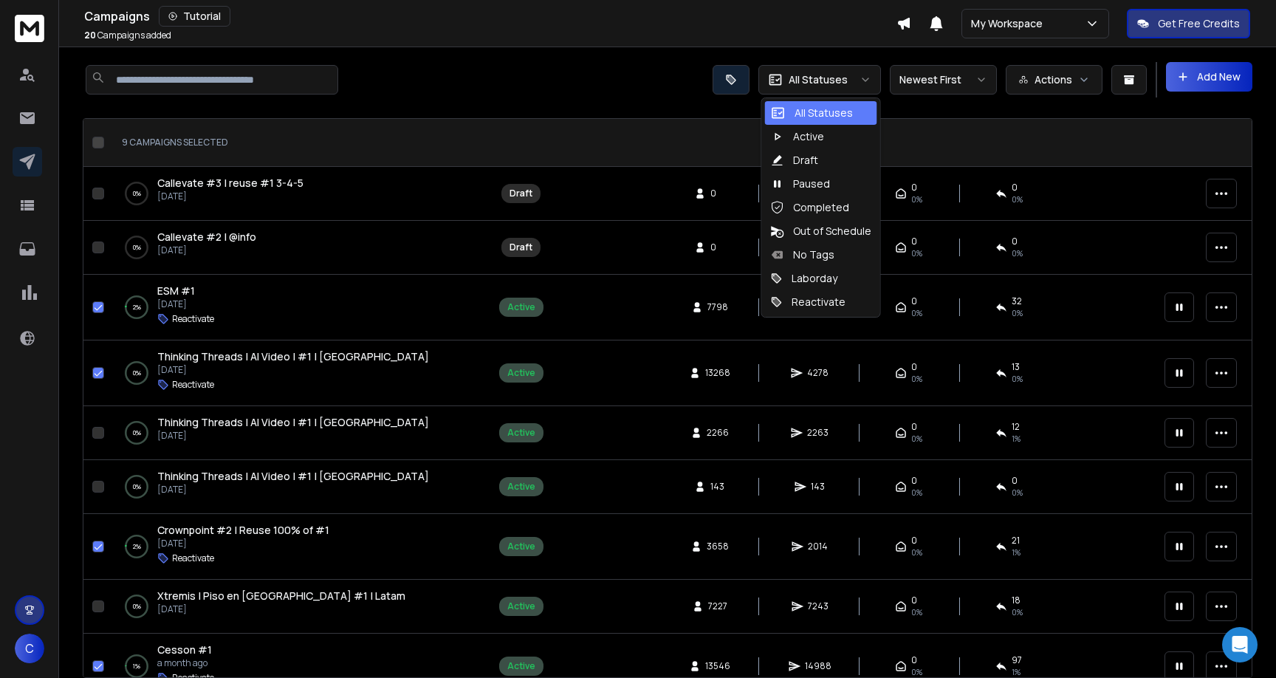
click at [737, 78] on icon at bounding box center [731, 80] width 12 height 12
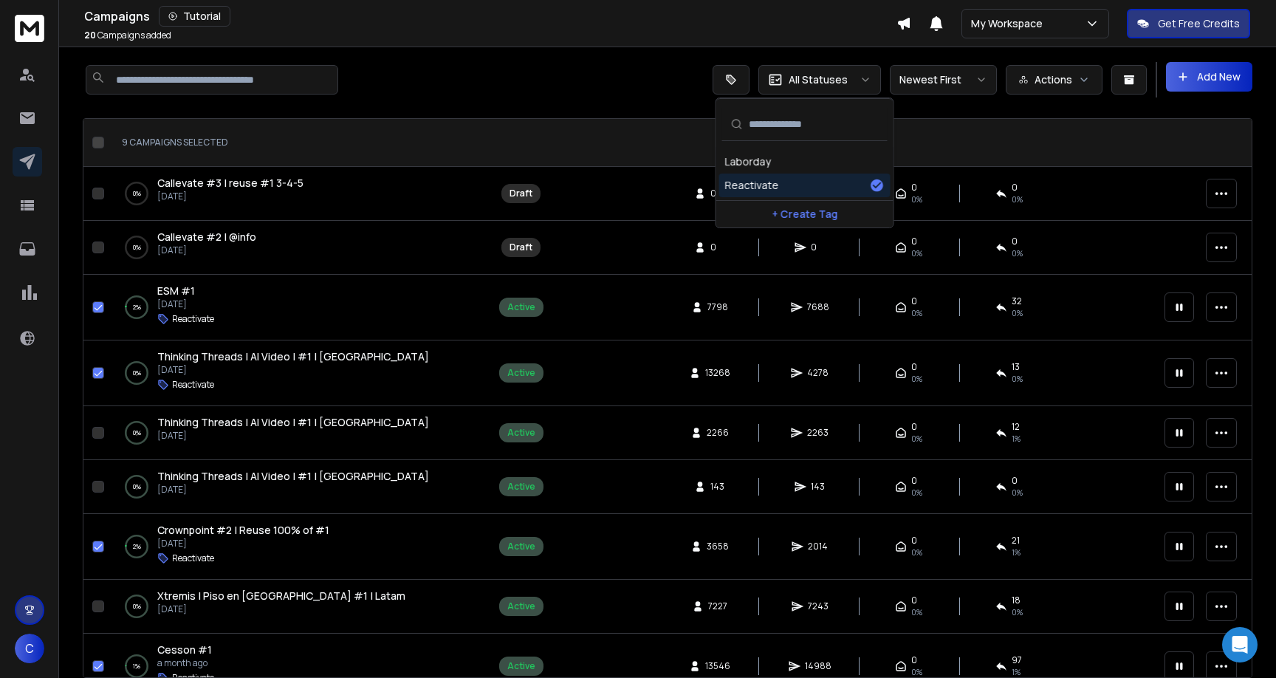
click at [801, 188] on div "Reactivate" at bounding box center [805, 185] width 160 height 15
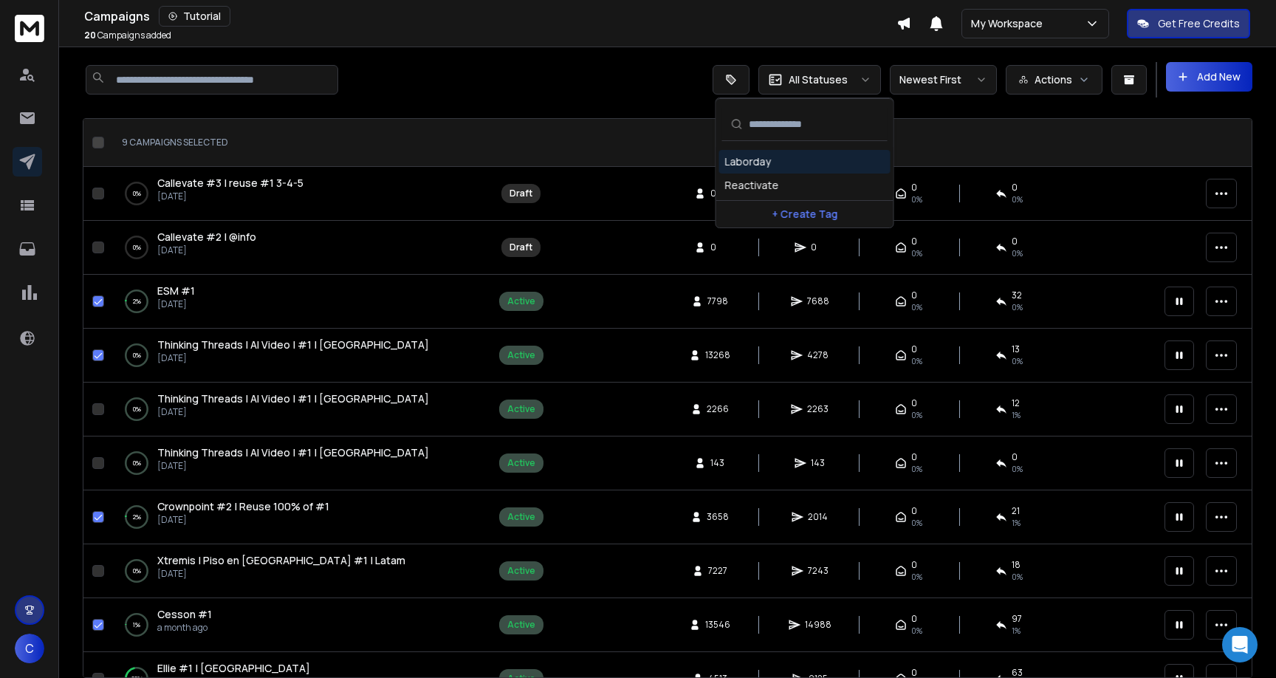
click at [615, 77] on div at bounding box center [375, 79] width 585 height 35
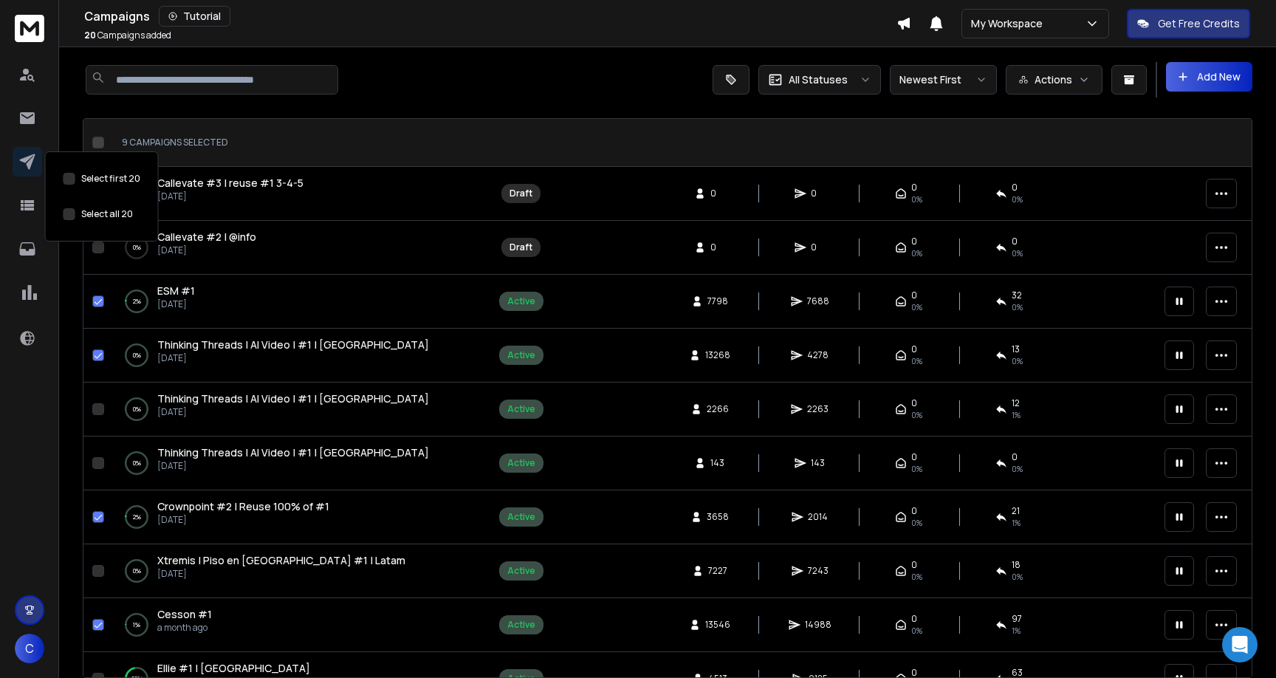
click at [95, 145] on button "Select first 20" at bounding box center [98, 143] width 12 height 12
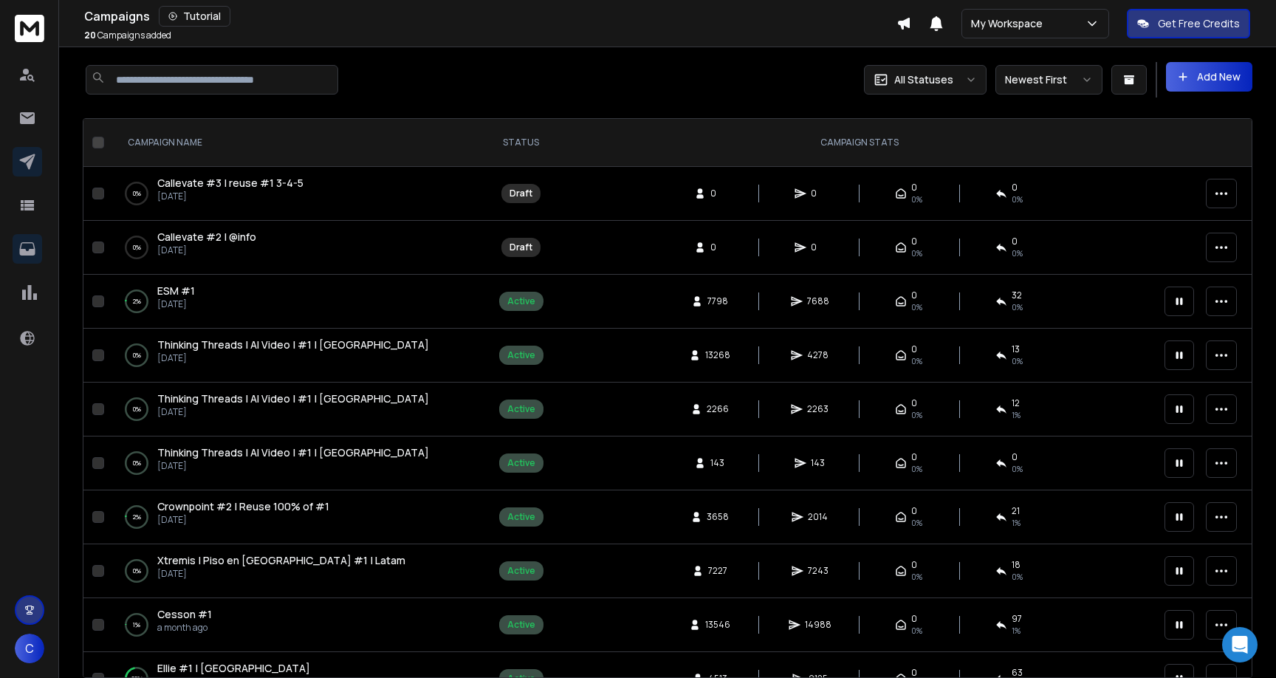
click at [39, 241] on link at bounding box center [28, 249] width 30 height 30
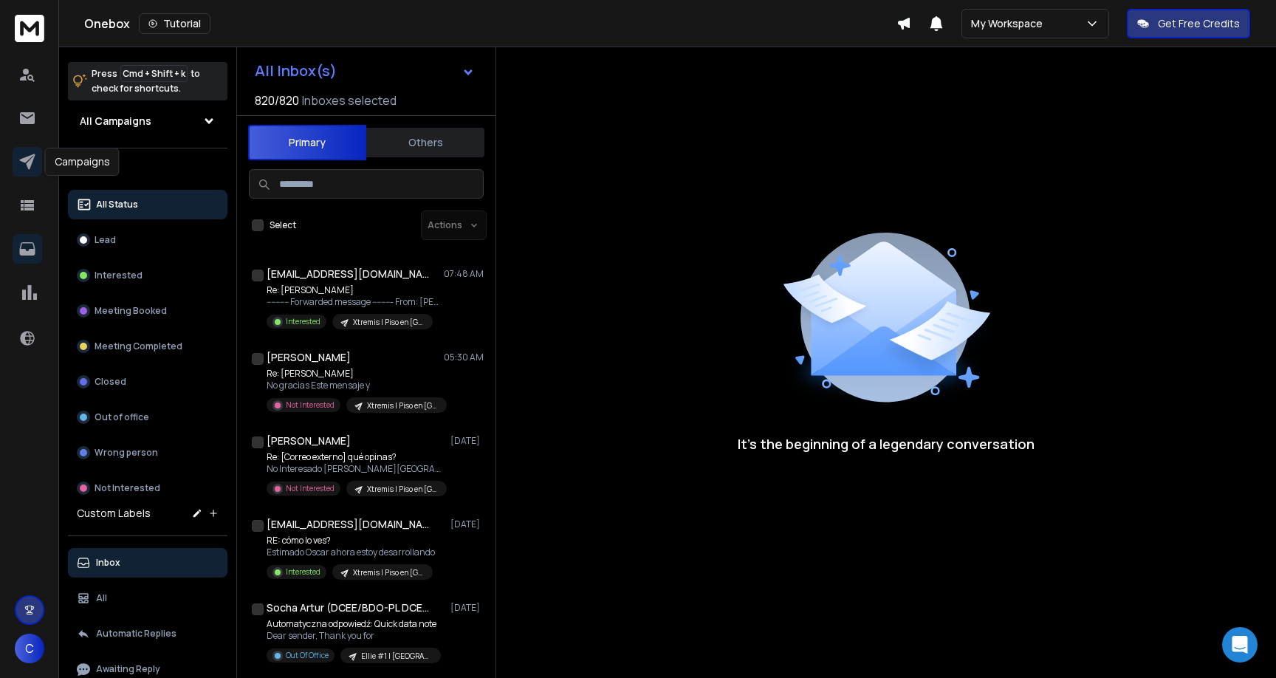
click at [33, 160] on icon at bounding box center [27, 162] width 18 height 18
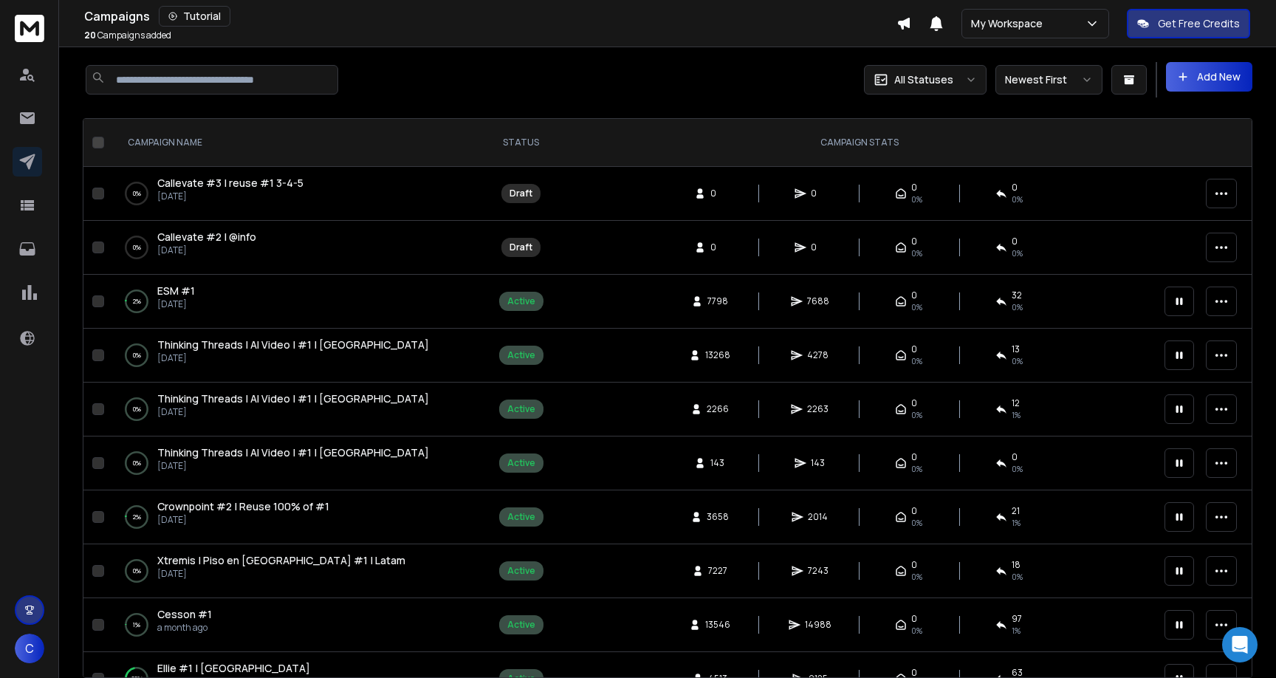
scroll to position [77, 0]
